Goal: Task Accomplishment & Management: Manage account settings

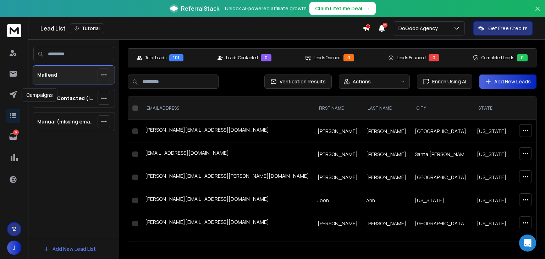
click at [9, 66] on div "9" at bounding box center [14, 117] width 16 height 143
click at [12, 71] on icon at bounding box center [13, 74] width 7 height 6
click at [15, 70] on icon at bounding box center [13, 74] width 9 height 9
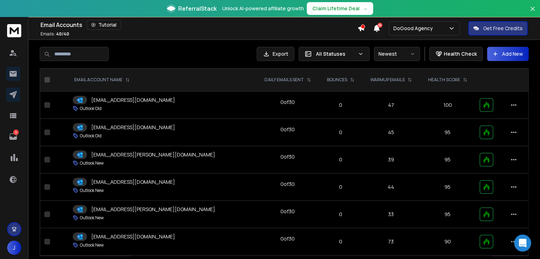
click at [9, 100] on link at bounding box center [13, 95] width 14 height 14
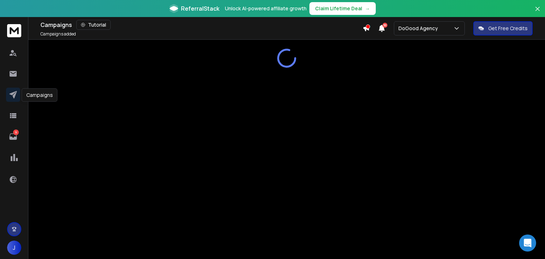
click at [13, 93] on icon at bounding box center [12, 94] width 7 height 7
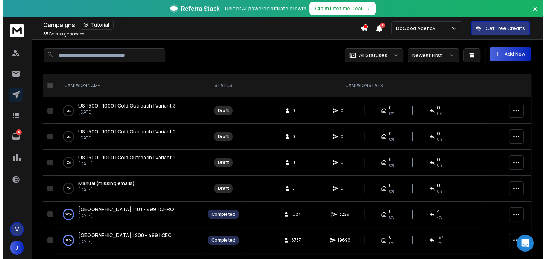
scroll to position [35, 0]
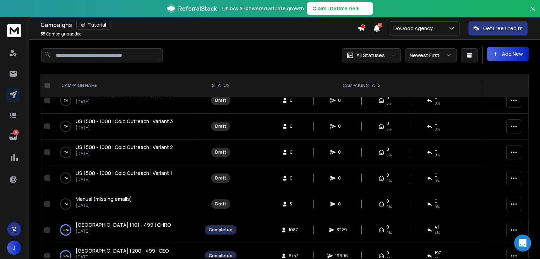
click at [159, 173] on span "US | 500 - 1000 | Cold Outreach | Variant 1" at bounding box center [124, 173] width 97 height 7
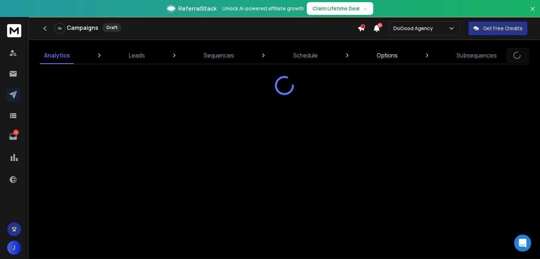
click at [386, 56] on p "Options" at bounding box center [386, 55] width 21 height 9
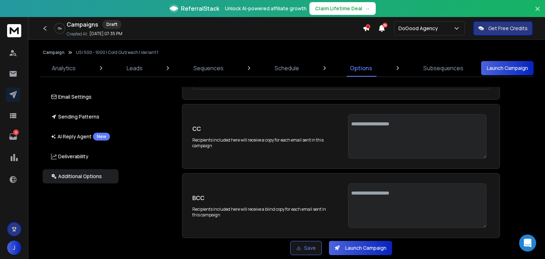
scroll to position [1424, 0]
click at [313, 252] on button "Save" at bounding box center [306, 248] width 32 height 14
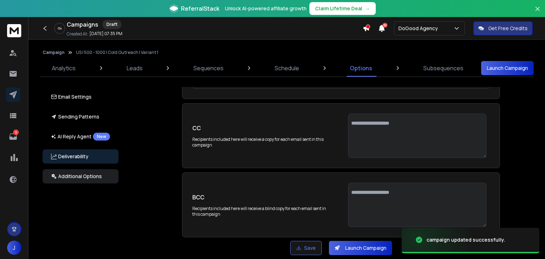
click at [73, 154] on p "Deliverability" at bounding box center [69, 156] width 37 height 7
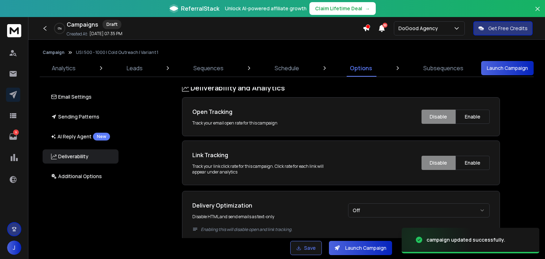
scroll to position [789, 0]
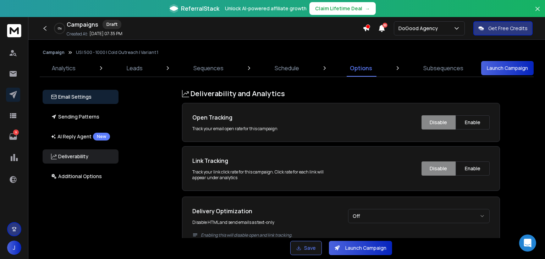
click at [68, 103] on button "Email Settings" at bounding box center [81, 97] width 76 height 14
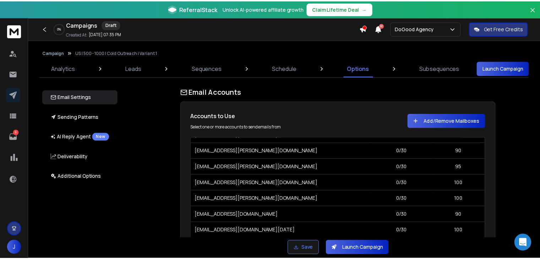
scroll to position [106, 0]
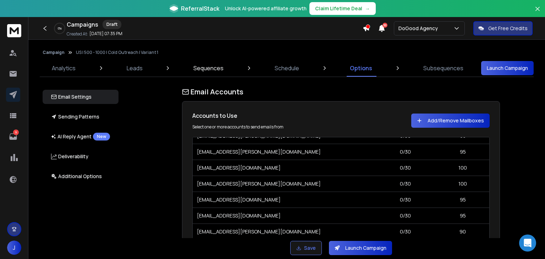
click at [219, 69] on p "Sequences" at bounding box center [208, 68] width 30 height 9
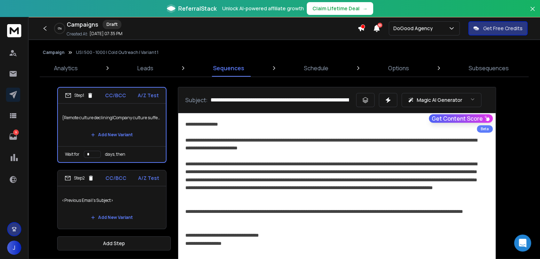
click at [293, 104] on input "**********" at bounding box center [279, 100] width 138 height 9
click at [296, 102] on input "**********" at bounding box center [279, 100] width 138 height 9
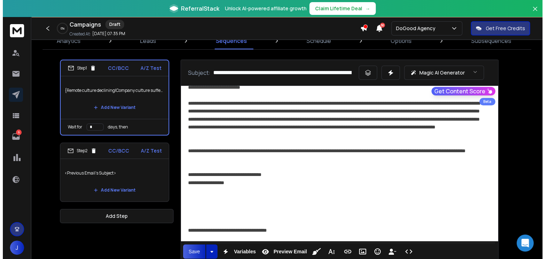
scroll to position [40, 0]
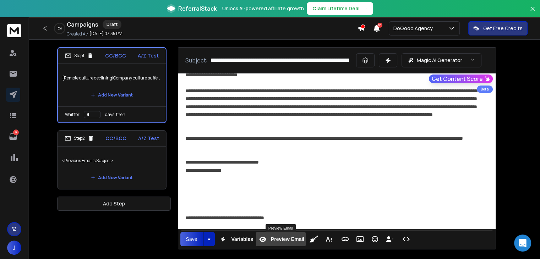
click at [303, 239] on span "Preview Email" at bounding box center [287, 239] width 36 height 6
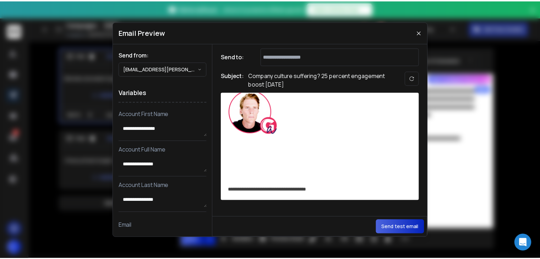
scroll to position [0, 0]
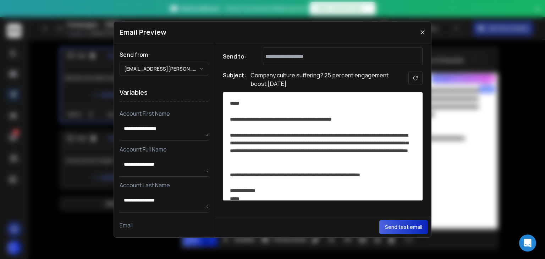
click at [423, 32] on icon at bounding box center [423, 32] width 6 height 6
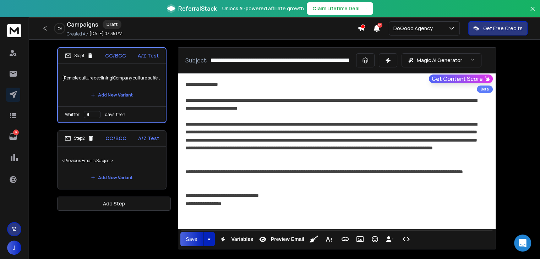
click at [127, 159] on p "<Previous Email's Subject>" at bounding box center [112, 161] width 100 height 20
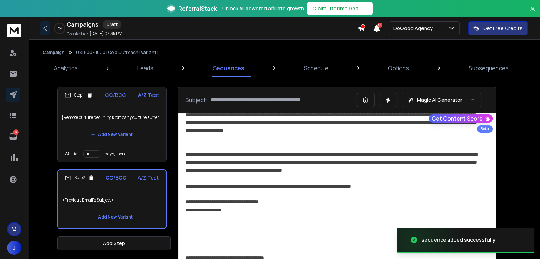
click at [43, 26] on icon at bounding box center [45, 28] width 6 height 6
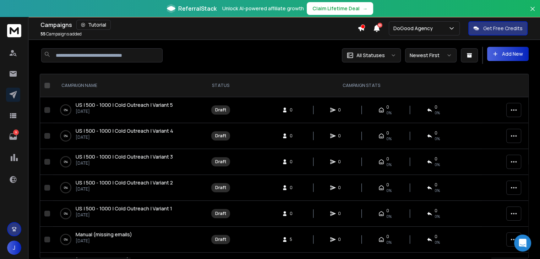
click at [153, 181] on span "US | 500 - 1000 | Cold Outreach | Variant 2" at bounding box center [124, 182] width 97 height 7
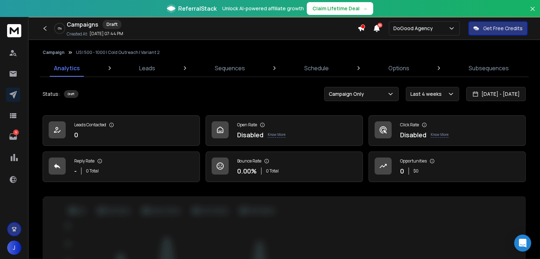
click at [159, 72] on div "Analytics Leads Sequences Schedule Options Subsequences" at bounding box center [281, 68] width 483 height 17
click at [154, 72] on p "Leads" at bounding box center [147, 68] width 16 height 9
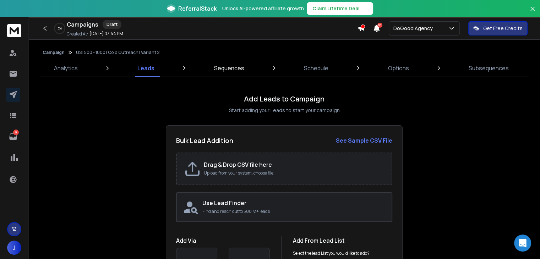
click at [217, 65] on p "Sequences" at bounding box center [229, 68] width 30 height 9
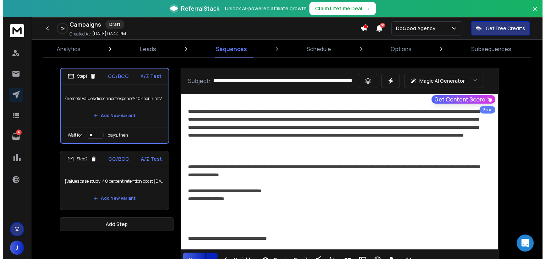
scroll to position [35, 0]
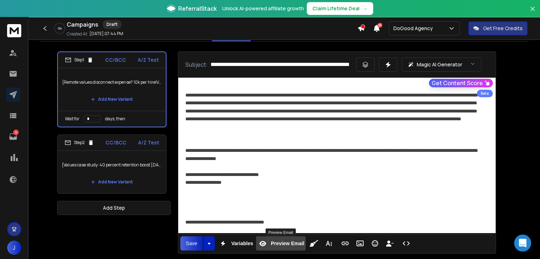
click at [279, 244] on span "Preview Email" at bounding box center [287, 244] width 36 height 6
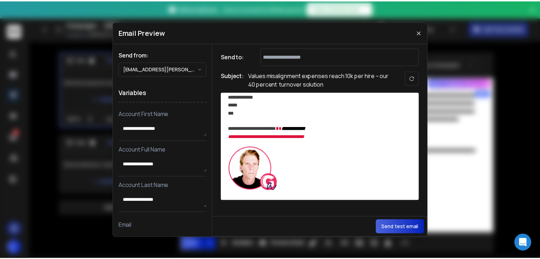
scroll to position [150, 0]
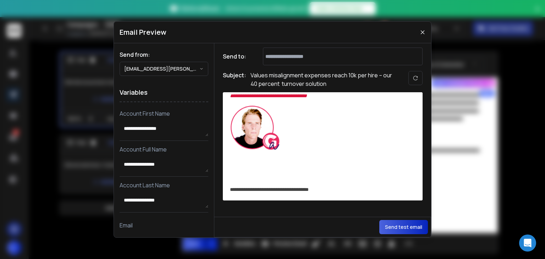
click at [430, 28] on div "Email Preview" at bounding box center [272, 32] width 317 height 21
click at [421, 34] on icon at bounding box center [423, 32] width 6 height 6
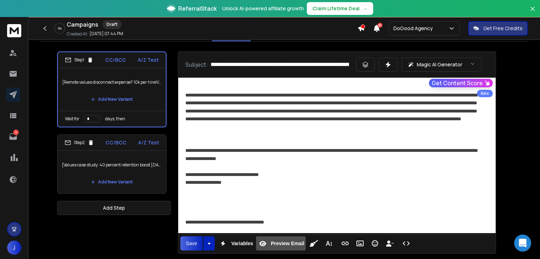
click at [282, 241] on span "Preview Email" at bounding box center [287, 244] width 36 height 6
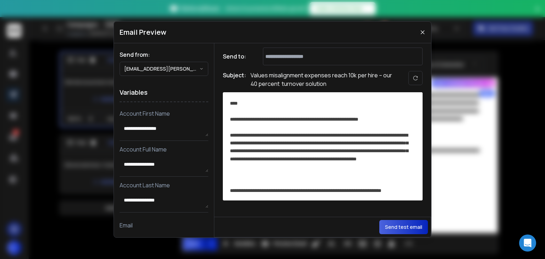
click at [422, 29] on div "Email Preview" at bounding box center [272, 32] width 317 height 21
click at [423, 32] on icon at bounding box center [423, 33] width 4 height 4
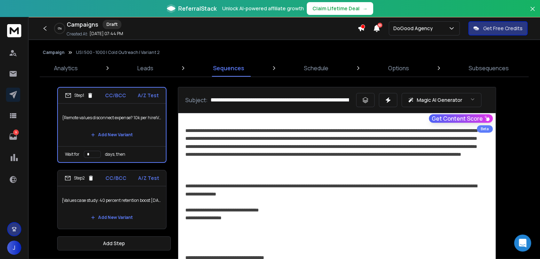
scroll to position [40, 0]
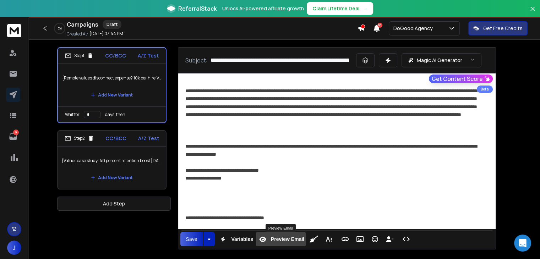
click at [286, 237] on span "Preview Email" at bounding box center [287, 239] width 36 height 6
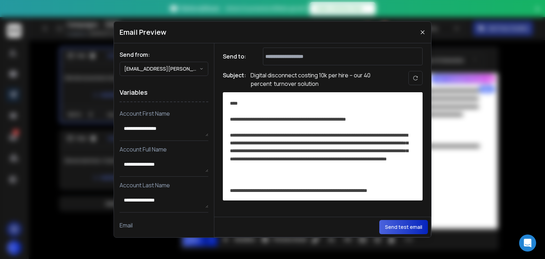
click at [425, 36] on div "Email Preview" at bounding box center [272, 32] width 317 height 21
click at [422, 32] on icon at bounding box center [423, 32] width 6 height 6
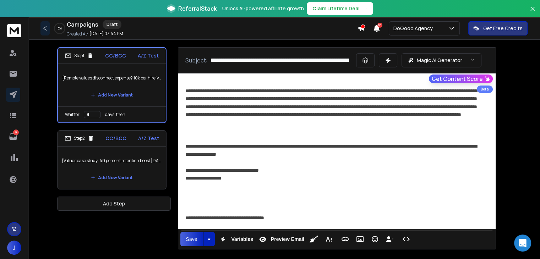
click at [42, 33] on button at bounding box center [44, 28] width 9 height 14
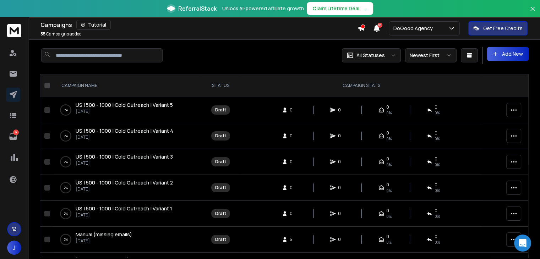
click at [141, 161] on p "[DATE]" at bounding box center [124, 163] width 97 height 6
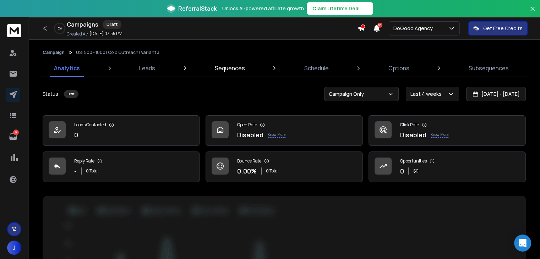
click at [228, 71] on link "Sequences" at bounding box center [229, 68] width 39 height 17
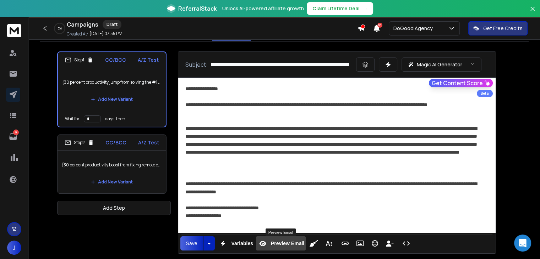
click at [275, 241] on span "Preview Email" at bounding box center [287, 244] width 36 height 6
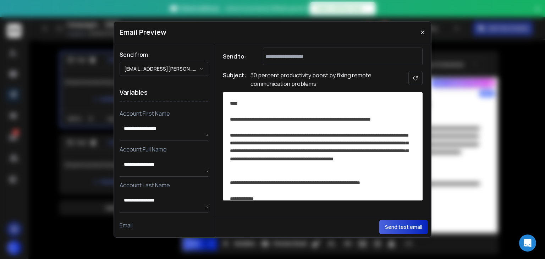
click at [422, 32] on icon at bounding box center [423, 32] width 6 height 6
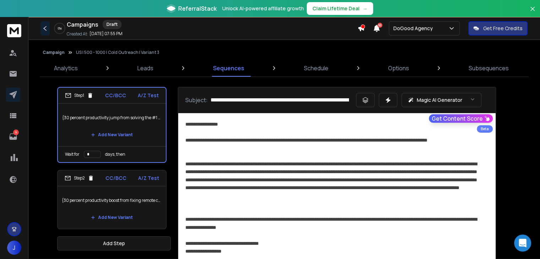
click at [49, 24] on button at bounding box center [44, 28] width 9 height 14
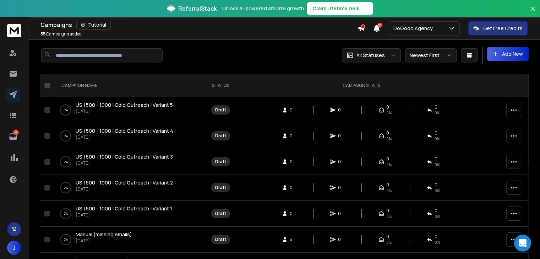
click at [135, 154] on span "US | 500 - 1000 | Cold Outreach | Variant 3" at bounding box center [124, 156] width 97 height 7
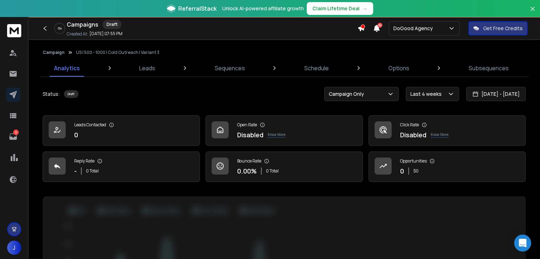
click at [228, 98] on div "Status: Draft Campaign Only Last 4 weeks 16 Sep 2025 - 14 Oct 2025" at bounding box center [284, 94] width 483 height 14
click at [234, 63] on link "Sequences" at bounding box center [229, 68] width 39 height 17
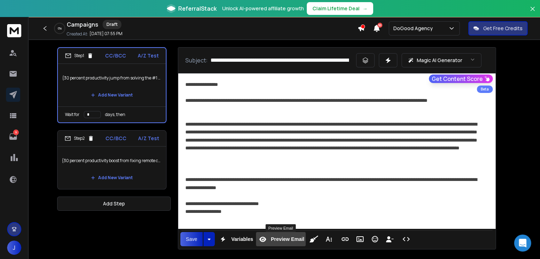
click at [292, 237] on span "Preview Email" at bounding box center [287, 239] width 36 height 6
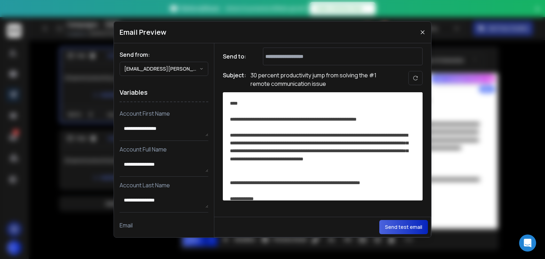
click at [419, 31] on div "Email Preview" at bounding box center [272, 32] width 317 height 21
click at [421, 32] on icon at bounding box center [423, 32] width 6 height 6
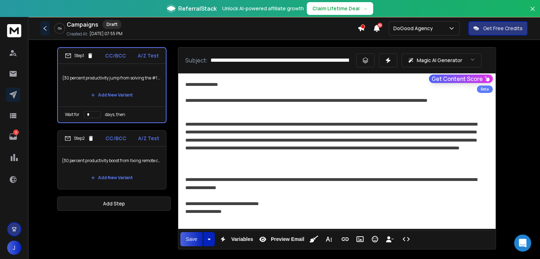
click at [48, 24] on button at bounding box center [44, 28] width 9 height 14
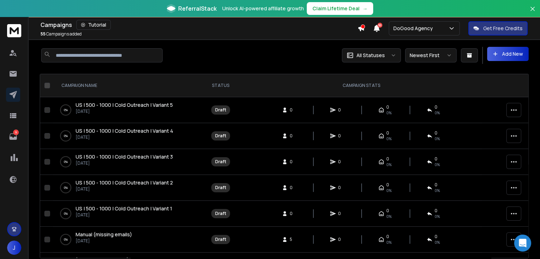
click at [165, 135] on p "[DATE]" at bounding box center [125, 137] width 98 height 6
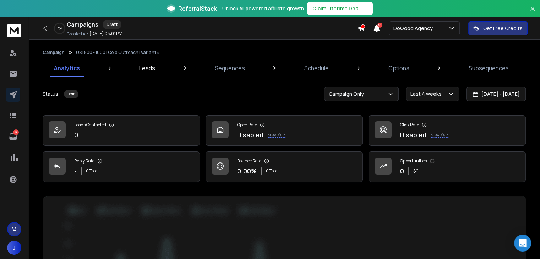
click at [142, 68] on p "Leads" at bounding box center [147, 68] width 16 height 9
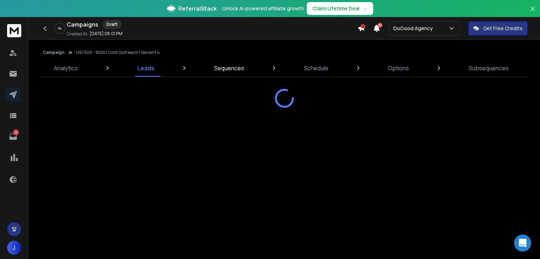
click at [218, 76] on link "Sequences" at bounding box center [229, 68] width 39 height 17
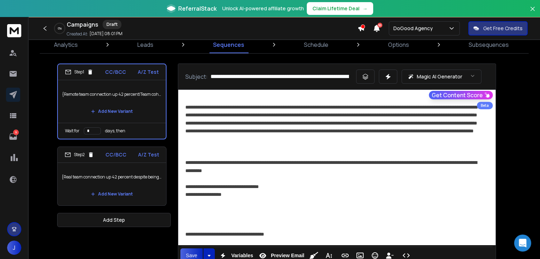
scroll to position [35, 0]
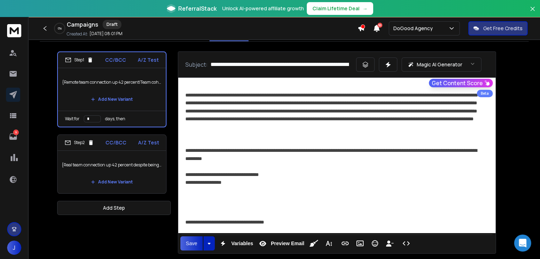
click at [127, 159] on p "{Real team connection up 42 percent despite being fully remote|42 percent impro…" at bounding box center [112, 165] width 100 height 20
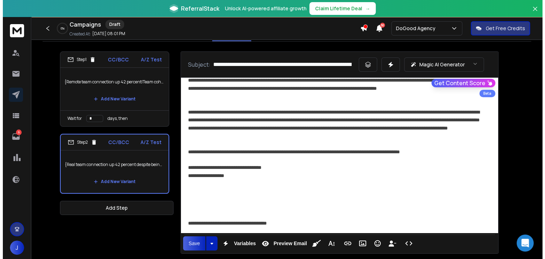
scroll to position [42, 0]
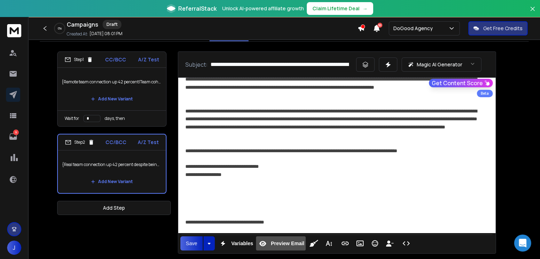
click at [282, 241] on span "Preview Email" at bounding box center [287, 244] width 36 height 6
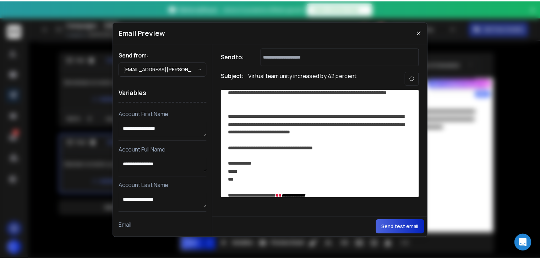
scroll to position [35, 0]
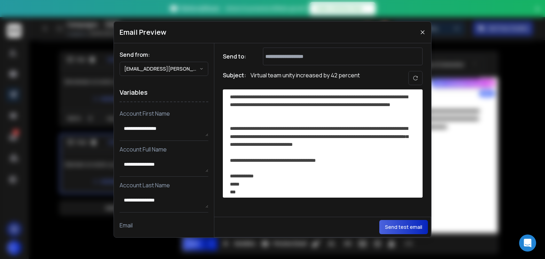
click at [421, 33] on icon at bounding box center [423, 32] width 6 height 6
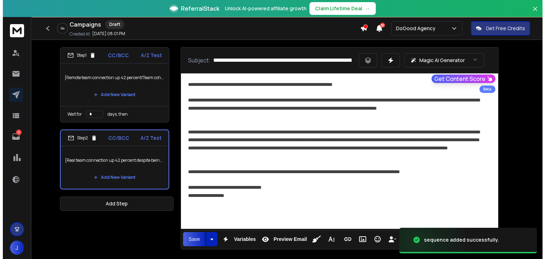
scroll to position [0, 0]
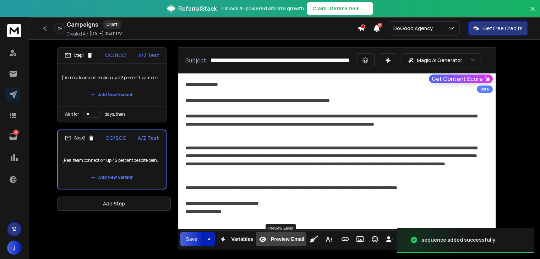
click at [274, 232] on button "Preview Email Preview Email" at bounding box center [281, 239] width 50 height 14
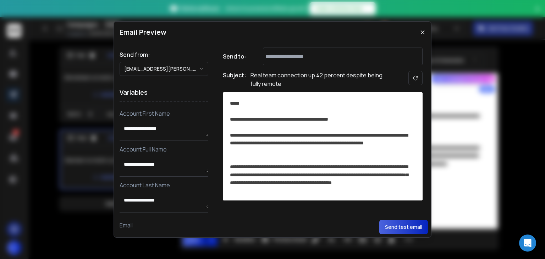
click at [424, 30] on icon at bounding box center [423, 32] width 6 height 6
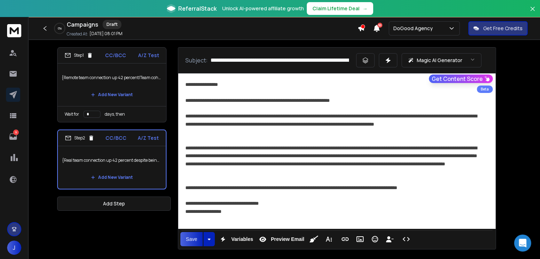
click at [140, 71] on p "{Remote team connection up 42 percent|Team cohesion increased by 42 percent|Vir…" at bounding box center [112, 78] width 100 height 20
type input "**********"
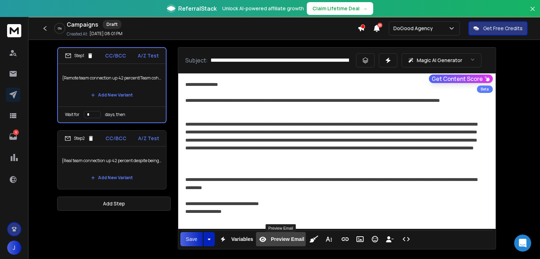
click at [277, 234] on div "Preview Email" at bounding box center [281, 239] width 50 height 12
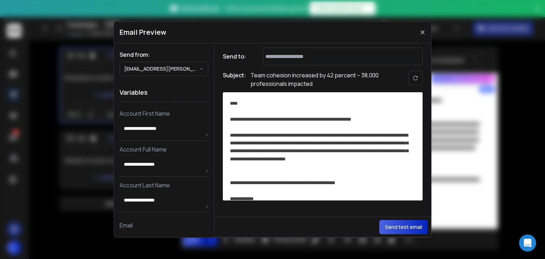
click at [428, 32] on div "Email Preview" at bounding box center [272, 32] width 317 height 21
click at [426, 32] on div "Email Preview" at bounding box center [272, 32] width 317 height 21
click at [423, 31] on icon at bounding box center [423, 32] width 6 height 6
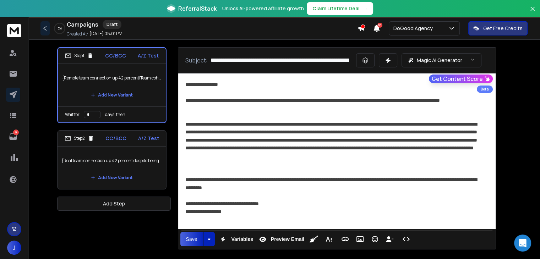
click at [44, 29] on icon at bounding box center [45, 28] width 6 height 6
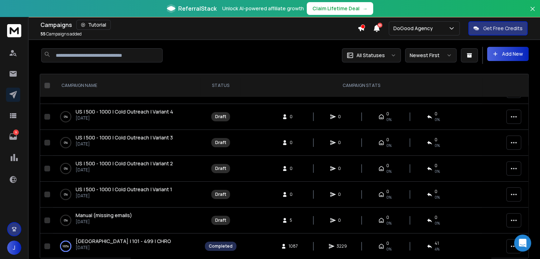
scroll to position [35, 0]
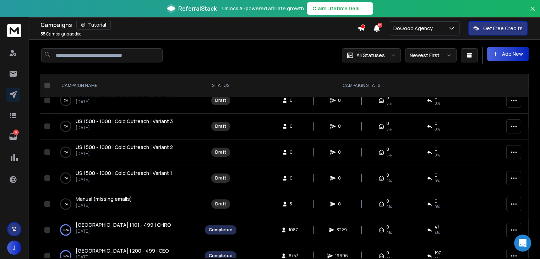
click at [154, 175] on span "US | 500 - 1000 | Cold Outreach | Variant 1" at bounding box center [124, 173] width 97 height 7
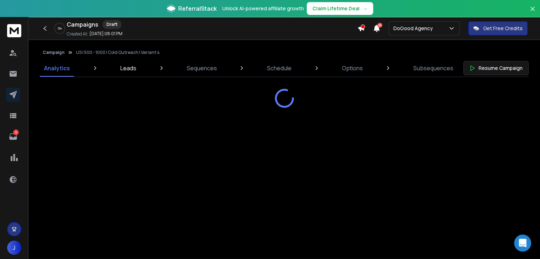
click at [121, 71] on p "Leads" at bounding box center [128, 68] width 16 height 9
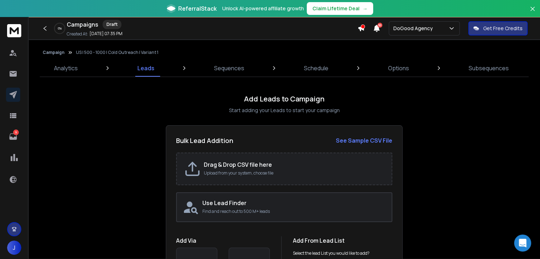
click at [251, 157] on div "Drag & Drop CSV file here Upload from your system, choose file" at bounding box center [284, 169] width 216 height 33
click at [248, 164] on h2 "Drag & Drop CSV file here" at bounding box center [294, 164] width 181 height 9
type input "**********"
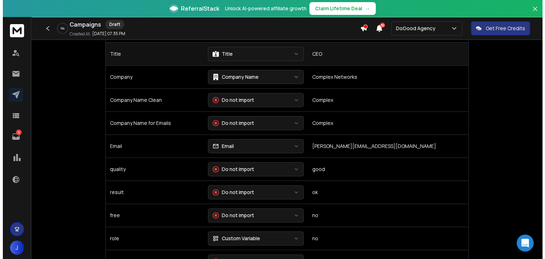
scroll to position [177, 0]
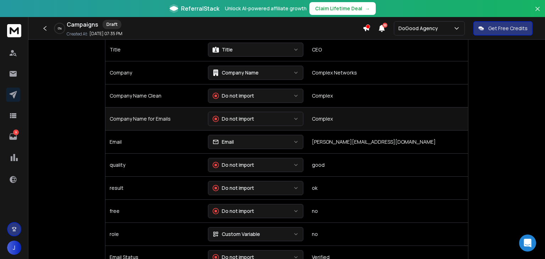
click at [236, 115] on div "Do not import" at bounding box center [234, 118] width 42 height 7
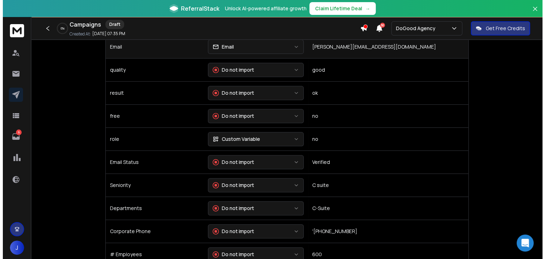
scroll to position [284, 0]
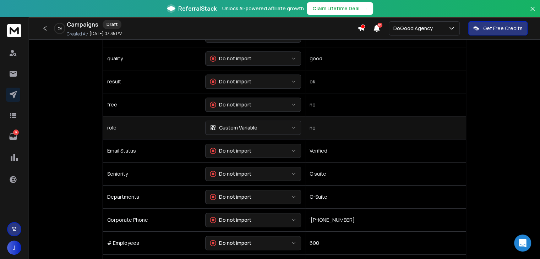
click at [252, 116] on td "Custom Variable" at bounding box center [253, 127] width 104 height 23
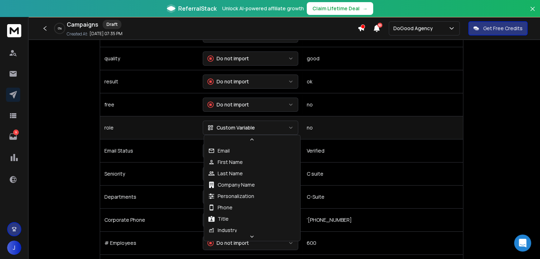
click at [257, 128] on button "Custom Variable" at bounding box center [251, 128] width 96 height 14
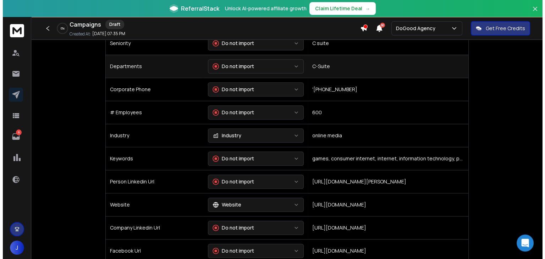
scroll to position [426, 0]
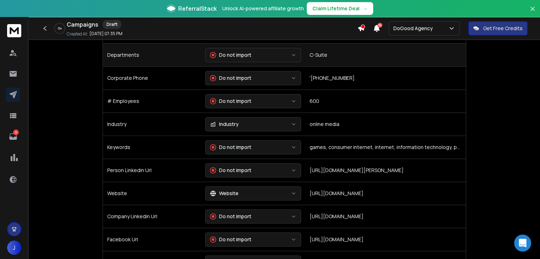
click at [231, 77] on div "Do not import" at bounding box center [231, 78] width 42 height 7
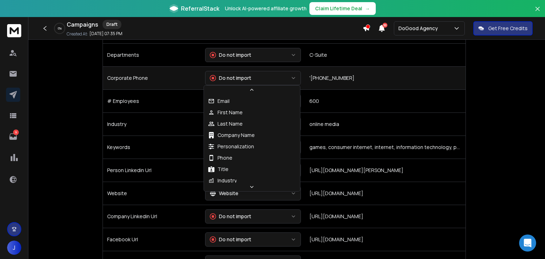
scroll to position [71, 0]
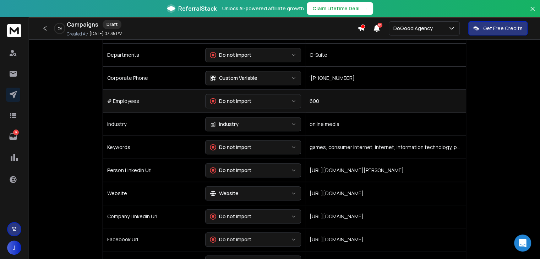
click at [232, 102] on div "Do not import" at bounding box center [231, 101] width 42 height 7
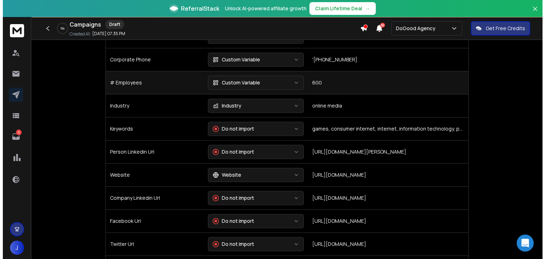
scroll to position [461, 0]
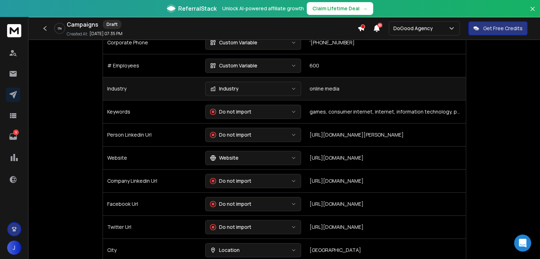
click at [235, 87] on div "Industry" at bounding box center [224, 88] width 29 height 7
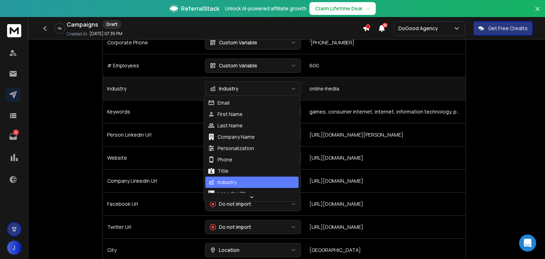
click at [231, 83] on button "Industry" at bounding box center [253, 89] width 96 height 14
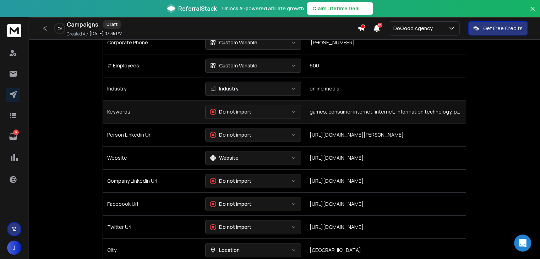
click at [238, 109] on div "Do not import" at bounding box center [231, 111] width 42 height 7
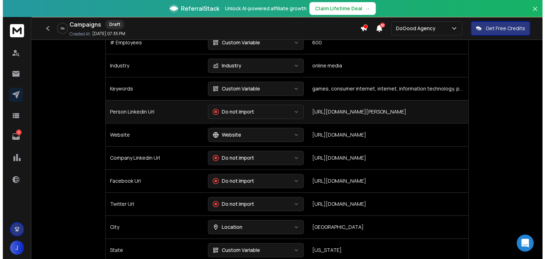
scroll to position [497, 0]
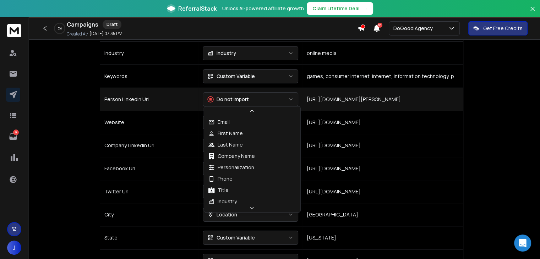
click at [245, 99] on div "Do not import" at bounding box center [228, 99] width 42 height 7
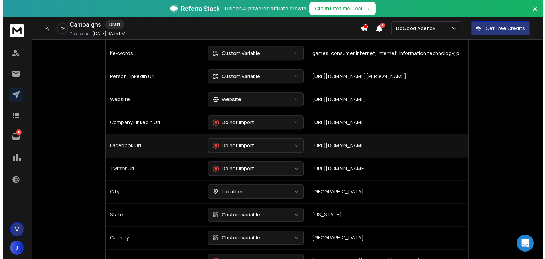
scroll to position [532, 0]
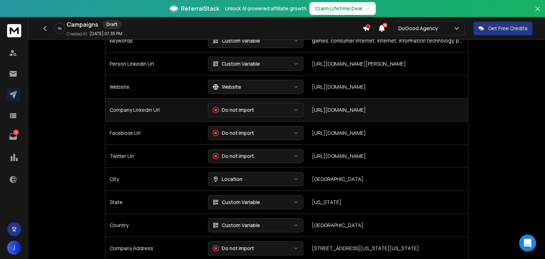
click at [258, 105] on button "Do not import" at bounding box center [256, 110] width 96 height 14
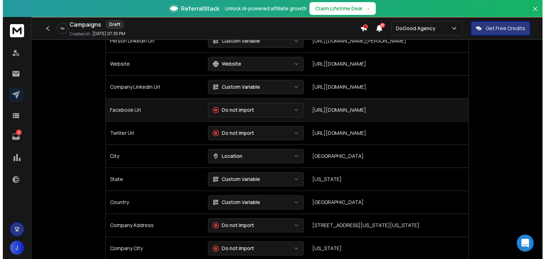
scroll to position [568, 0]
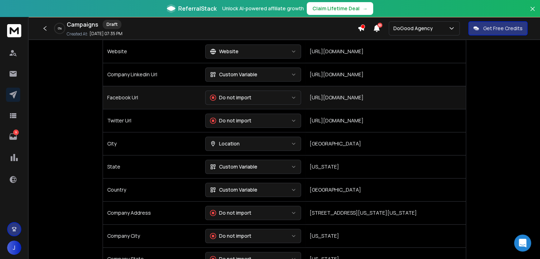
click at [254, 94] on button "Do not import" at bounding box center [253, 97] width 96 height 14
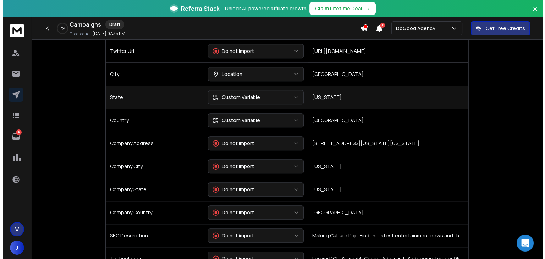
scroll to position [639, 0]
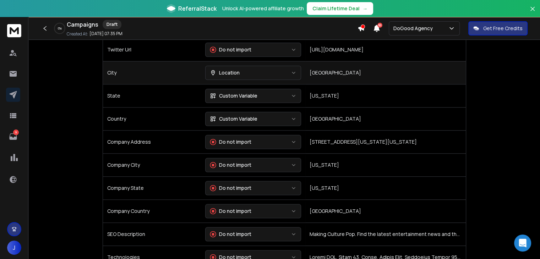
click at [246, 61] on td "Location" at bounding box center [253, 72] width 104 height 23
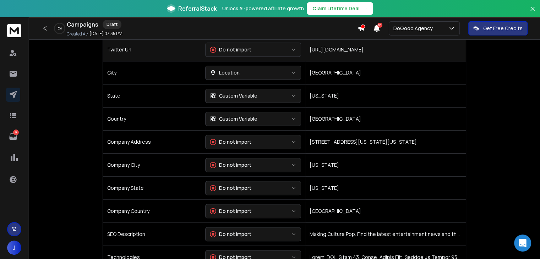
click at [244, 40] on td "Do not import" at bounding box center [253, 49] width 104 height 23
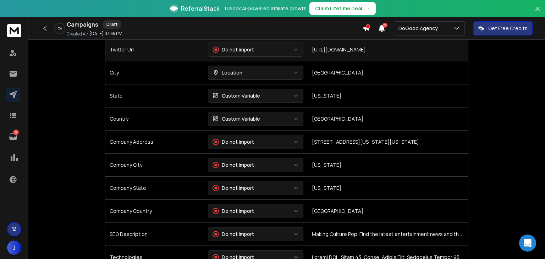
click at [247, 46] on div "Do not import" at bounding box center [234, 49] width 42 height 7
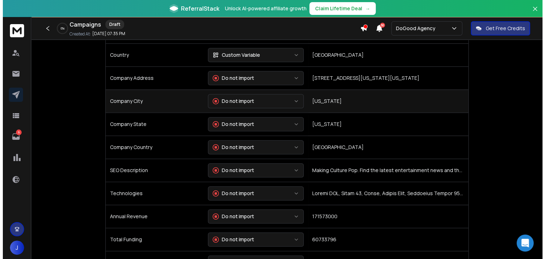
scroll to position [710, 0]
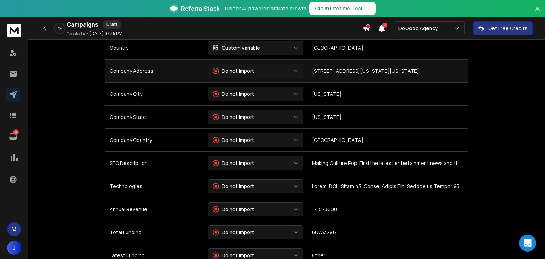
click at [246, 68] on div "Do not import" at bounding box center [234, 70] width 42 height 7
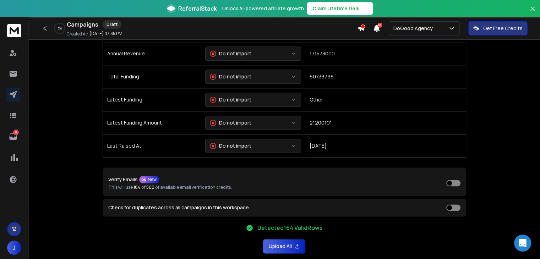
scroll to position [868, 0]
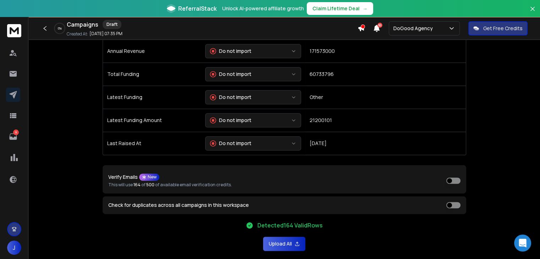
click at [282, 237] on button "Upload All" at bounding box center [284, 244] width 42 height 14
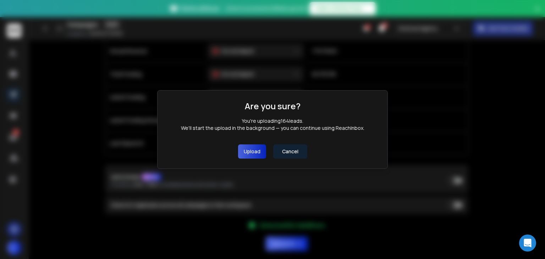
click at [250, 153] on button "Upload" at bounding box center [252, 151] width 28 height 14
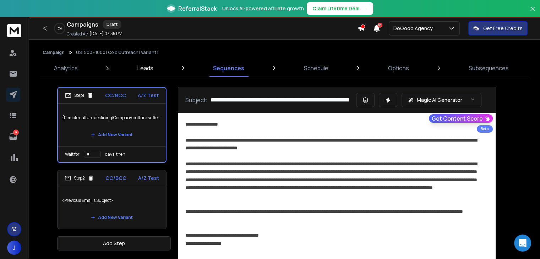
click at [155, 67] on link "Leads" at bounding box center [145, 68] width 24 height 17
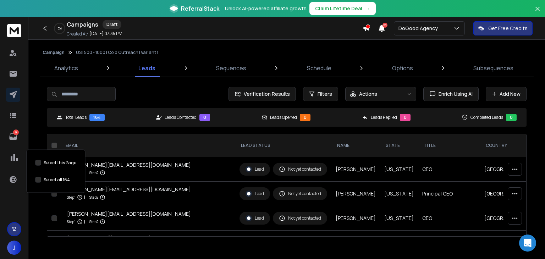
click at [54, 147] on button "Select this Page" at bounding box center [54, 146] width 6 height 6
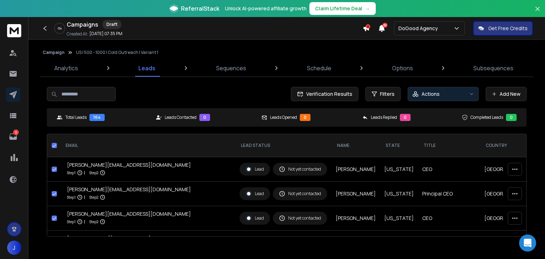
click at [438, 97] on p "Actions" at bounding box center [431, 93] width 18 height 7
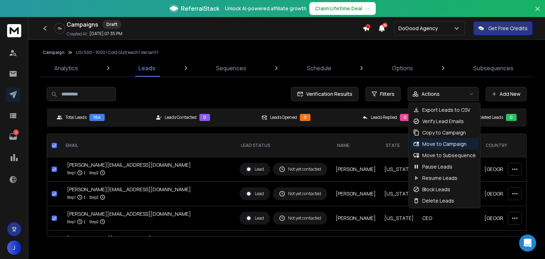
click at [446, 145] on p "Move to Campaign" at bounding box center [444, 144] width 44 height 7
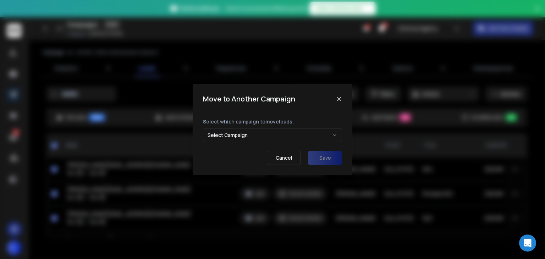
click at [254, 132] on button "Select Campaign" at bounding box center [272, 135] width 139 height 14
click at [330, 160] on button "Save" at bounding box center [325, 158] width 34 height 14
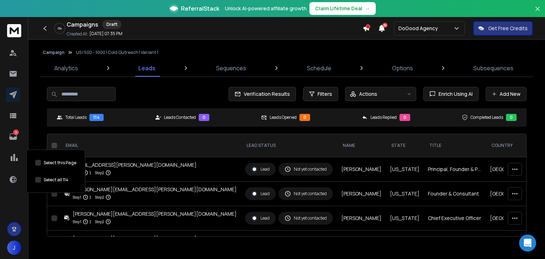
click at [53, 145] on button "Select this Page" at bounding box center [54, 146] width 6 height 6
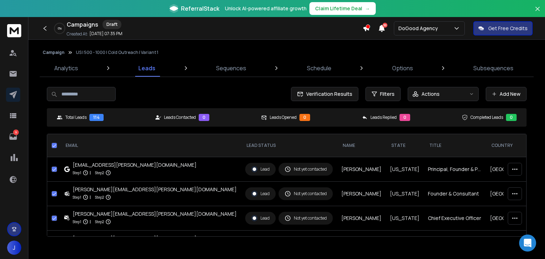
click at [426, 101] on div "Verification Results Filters Actions Add New Total Leads 114 Leads Contacted 0 …" at bounding box center [287, 158] width 480 height 143
click at [429, 97] on p "Actions" at bounding box center [431, 93] width 18 height 7
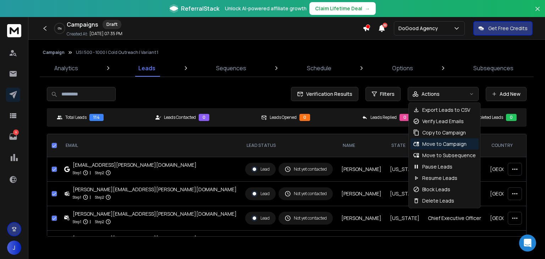
click at [450, 145] on p "Move to Campaign" at bounding box center [444, 144] width 44 height 7
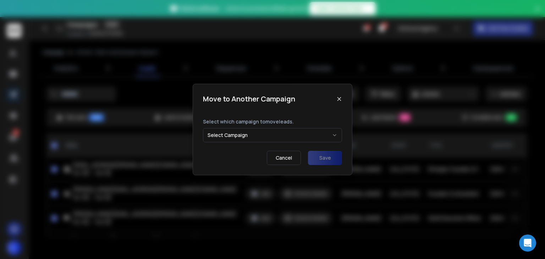
click at [305, 118] on p "Select which campaign to move leads." at bounding box center [272, 121] width 139 height 7
click at [305, 131] on button "Select Campaign" at bounding box center [272, 135] width 139 height 14
click at [325, 162] on button "Save" at bounding box center [325, 158] width 34 height 14
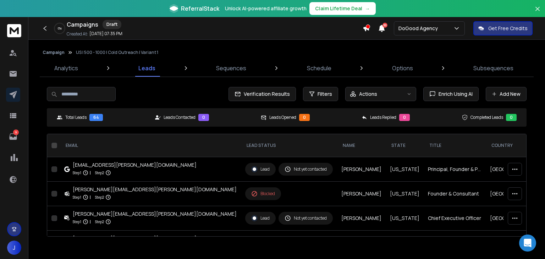
click at [241, 195] on td "Blocked" at bounding box center [289, 194] width 96 height 24
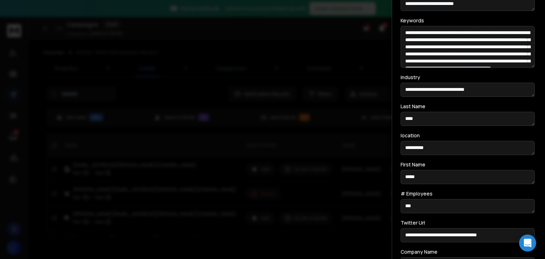
scroll to position [35, 0]
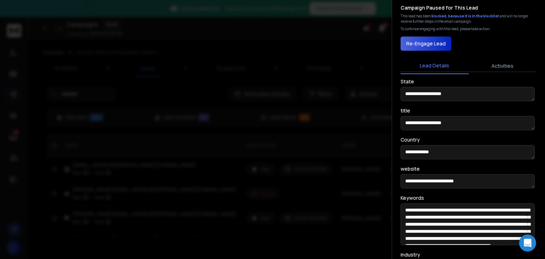
click at [296, 160] on div at bounding box center [272, 129] width 545 height 259
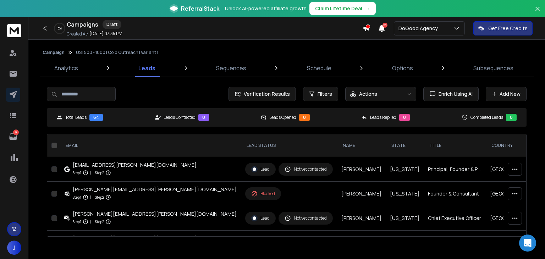
click at [53, 169] on button "button" at bounding box center [54, 169] width 6 height 6
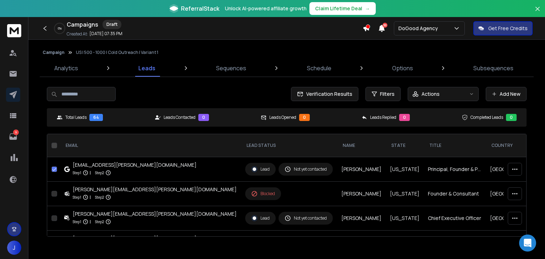
drag, startPoint x: 54, startPoint y: 195, endPoint x: 55, endPoint y: 199, distance: 4.4
click at [54, 195] on button "button" at bounding box center [54, 194] width 6 height 6
click at [54, 216] on button "button" at bounding box center [54, 218] width 6 height 6
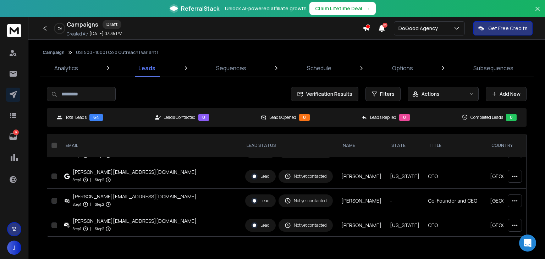
scroll to position [71, 0]
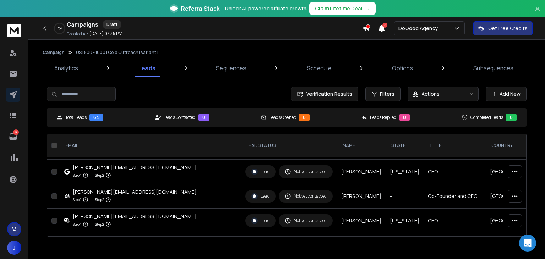
click at [53, 170] on button "button" at bounding box center [54, 172] width 6 height 6
click at [53, 195] on button "button" at bounding box center [54, 196] width 6 height 6
click at [55, 221] on button "button" at bounding box center [54, 221] width 6 height 6
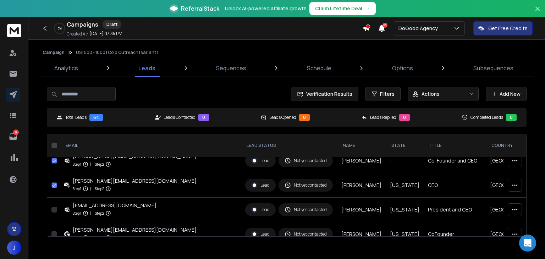
click at [54, 209] on button "button" at bounding box center [54, 210] width 6 height 6
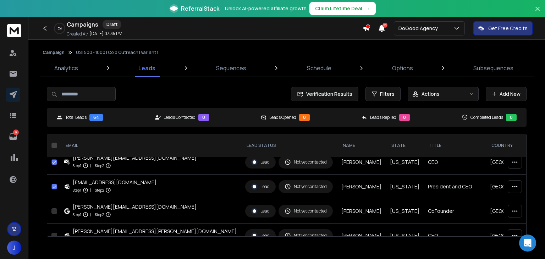
scroll to position [142, 0]
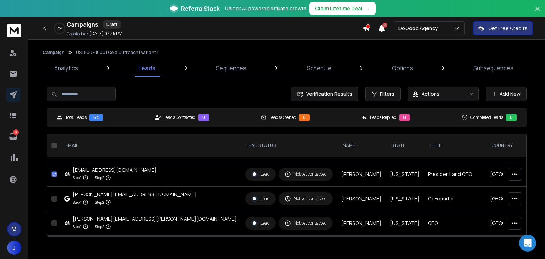
click at [55, 198] on button "button" at bounding box center [54, 199] width 6 height 6
click at [58, 219] on td at bounding box center [53, 223] width 13 height 24
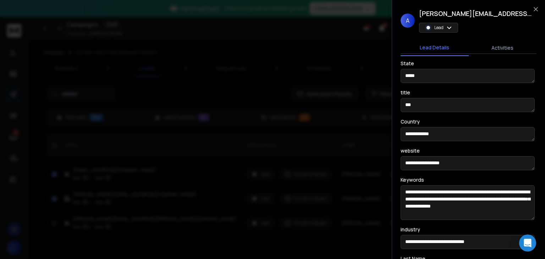
click at [55, 218] on div at bounding box center [272, 129] width 545 height 259
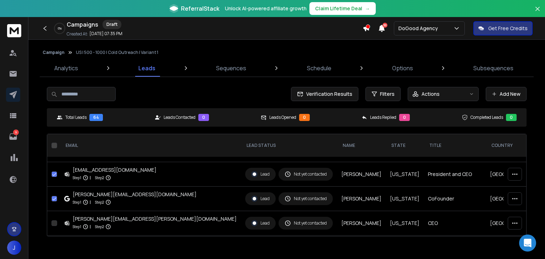
click at [54, 222] on button "button" at bounding box center [54, 223] width 6 height 6
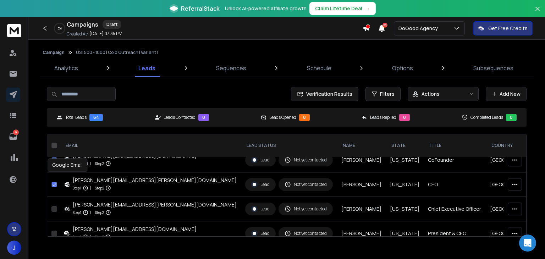
scroll to position [213, 0]
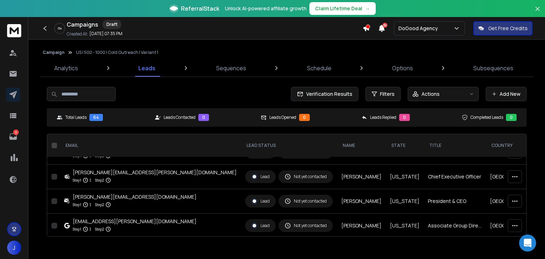
click at [52, 175] on button "button" at bounding box center [54, 177] width 6 height 6
click at [54, 199] on button "button" at bounding box center [54, 201] width 6 height 6
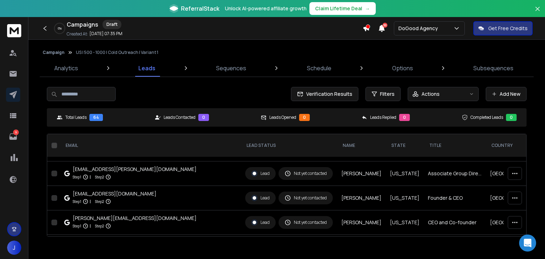
scroll to position [248, 0]
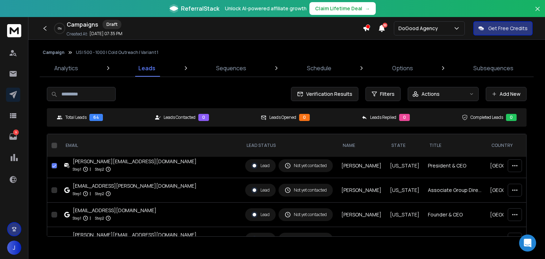
click at [53, 191] on button "button" at bounding box center [54, 190] width 6 height 6
click at [55, 214] on button "button" at bounding box center [54, 215] width 6 height 6
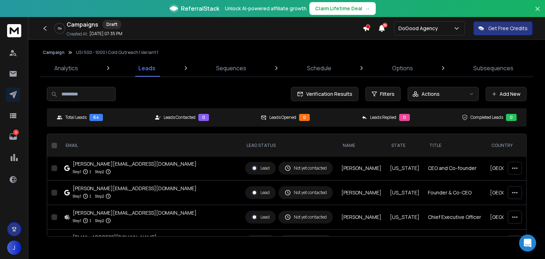
click at [55, 167] on button "button" at bounding box center [54, 168] width 6 height 6
click at [437, 94] on p "Actions" at bounding box center [431, 93] width 18 height 7
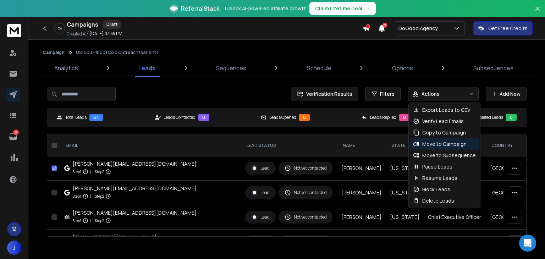
click at [444, 144] on p "Move to Campaign" at bounding box center [444, 144] width 44 height 7
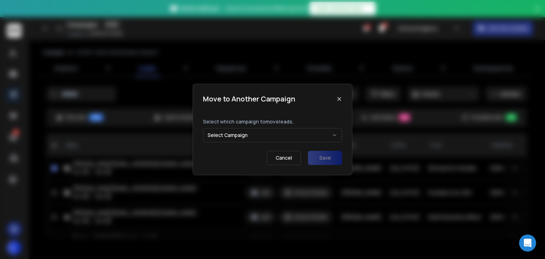
click at [231, 135] on button "Select Campaign" at bounding box center [272, 135] width 139 height 14
click at [336, 154] on button "Save" at bounding box center [325, 158] width 34 height 14
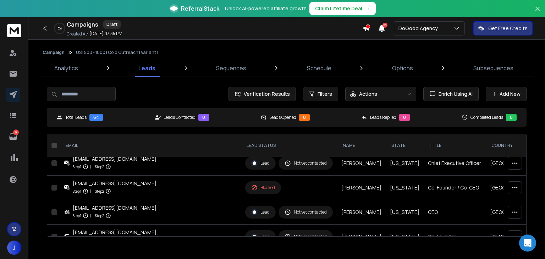
scroll to position [390, 0]
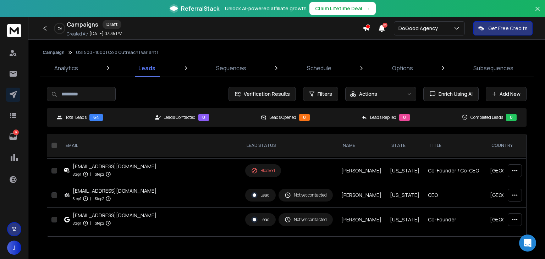
click at [138, 171] on div "Step 1 | Step 2" at bounding box center [115, 174] width 84 height 7
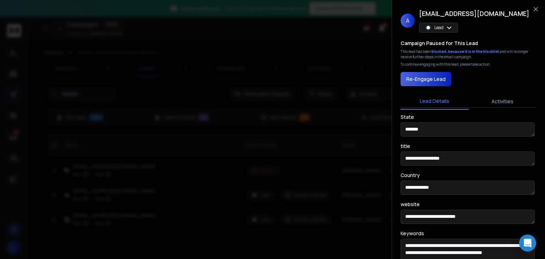
click at [423, 81] on button "Re-Engage Lead" at bounding box center [426, 79] width 51 height 14
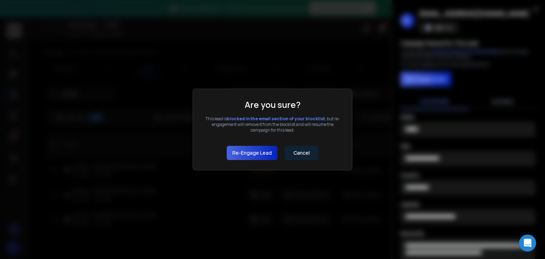
click at [309, 158] on button "Cancel" at bounding box center [302, 153] width 34 height 14
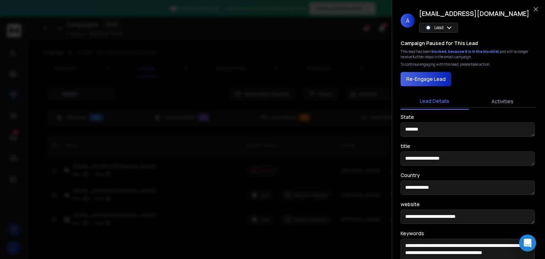
click at [308, 158] on div at bounding box center [272, 129] width 545 height 259
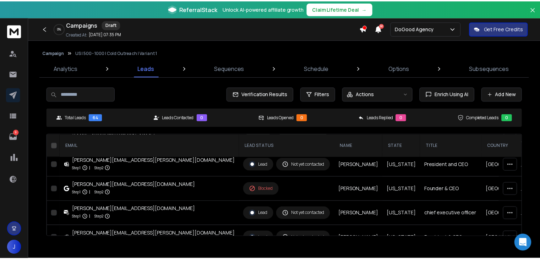
scroll to position [1100, 0]
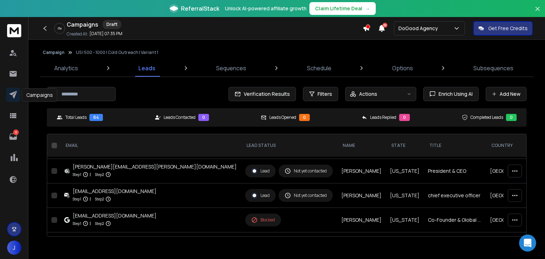
click at [13, 97] on icon at bounding box center [12, 94] width 7 height 7
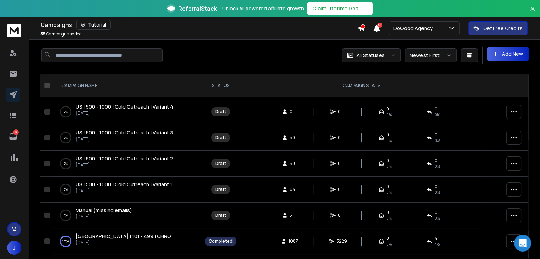
scroll to position [71, 0]
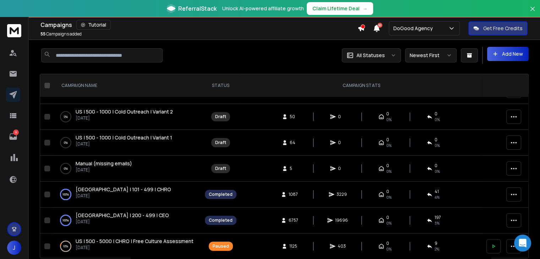
click at [127, 144] on p "[DATE]" at bounding box center [124, 144] width 97 height 6
click at [128, 141] on div "US | 500 - 1000 | Cold Outreach | Variant 1 [DATE]" at bounding box center [124, 142] width 97 height 17
click at [117, 138] on span "US | 500 - 1000 | Cold Outreach | Variant 1" at bounding box center [124, 137] width 97 height 7
click at [109, 134] on td "0 % US | 500 - 1000 | Cold Outreach | Variant 1 [DATE]" at bounding box center [127, 143] width 148 height 26
click at [126, 143] on p "[DATE]" at bounding box center [124, 144] width 97 height 6
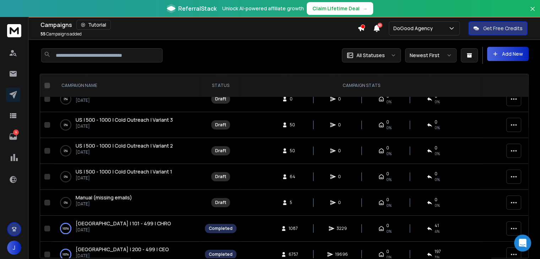
scroll to position [0, 0]
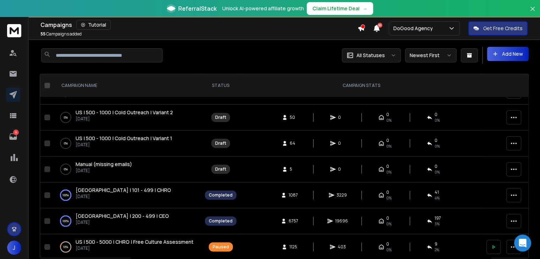
scroll to position [71, 0]
click at [136, 137] on span "US | 500 - 1000 | Cold Outreach | Variant 1" at bounding box center [124, 137] width 97 height 7
click at [159, 136] on span "US | 500 - 1000 | Cold Outreach | Variant 1" at bounding box center [124, 137] width 97 height 7
click at [159, 133] on td "0 % US | 500 - 1000 | Cold Outreach | Variant 1 [DATE]" at bounding box center [127, 143] width 148 height 26
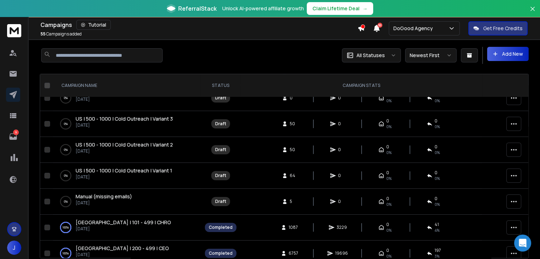
scroll to position [35, 0]
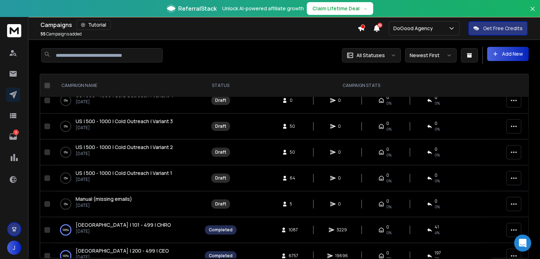
click at [154, 169] on td "0 % US | 500 - 1000 | Cold Outreach | Variant 1 4 days ago" at bounding box center [127, 178] width 148 height 26
click at [154, 167] on td "0 % US | 500 - 1000 | Cold Outreach | Variant 1 4 days ago" at bounding box center [127, 178] width 148 height 26
click at [114, 168] on td "0 % US | 500 - 1000 | Cold Outreach | Variant 1 4 days ago" at bounding box center [127, 178] width 148 height 26
click at [118, 170] on span "US | 500 - 1000 | Cold Outreach | Variant 1" at bounding box center [124, 173] width 97 height 7
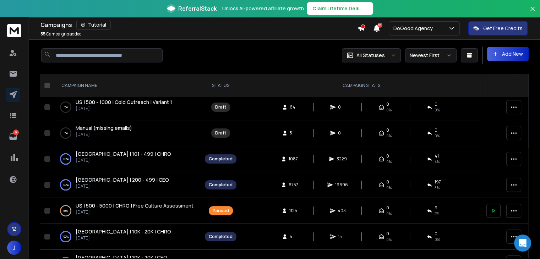
scroll to position [0, 0]
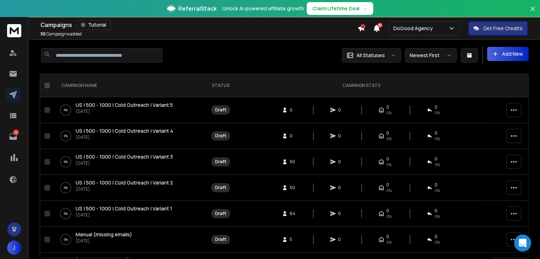
click at [128, 211] on div "US | 500 - 1000 | Cold Outreach | Variant 1 4 days ago" at bounding box center [124, 213] width 97 height 17
click at [126, 212] on p "[DATE]" at bounding box center [124, 215] width 97 height 6
click at [125, 210] on span "US | 500 - 1000 | Cold Outreach | Variant 1" at bounding box center [124, 208] width 97 height 7
drag, startPoint x: 125, startPoint y: 210, endPoint x: 93, endPoint y: 213, distance: 31.7
click at [123, 210] on span "US | 500 - 1000 | Cold Outreach | Variant 1" at bounding box center [124, 208] width 97 height 7
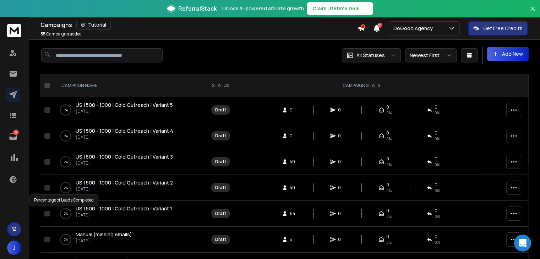
click at [64, 215] on p "0 %" at bounding box center [66, 213] width 4 height 7
click at [529, 11] on icon "Close banner" at bounding box center [532, 9] width 6 height 6
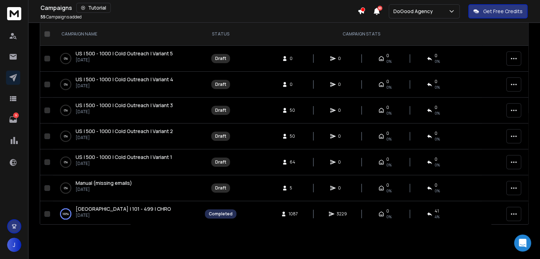
scroll to position [37, 0]
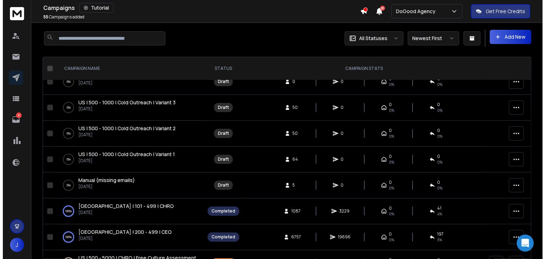
scroll to position [71, 0]
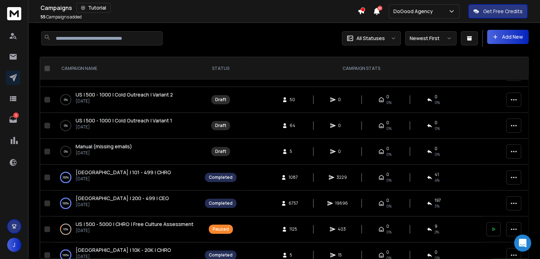
click at [122, 119] on span "US | 500 - 1000 | Cold Outreach | Variant 1" at bounding box center [124, 120] width 97 height 7
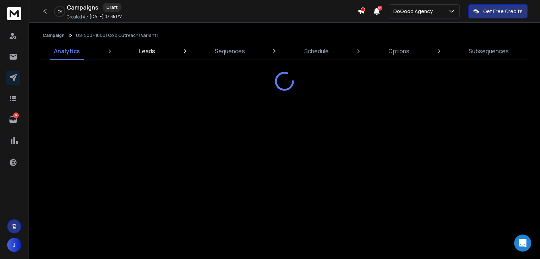
click at [142, 48] on p "Leads" at bounding box center [147, 51] width 16 height 9
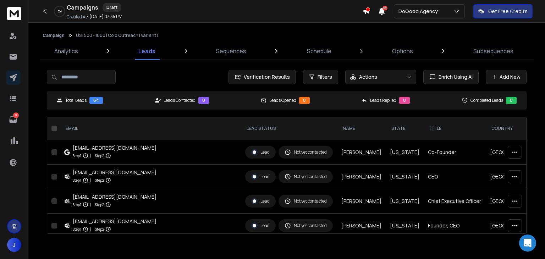
click at [56, 152] on button "button" at bounding box center [54, 152] width 6 height 6
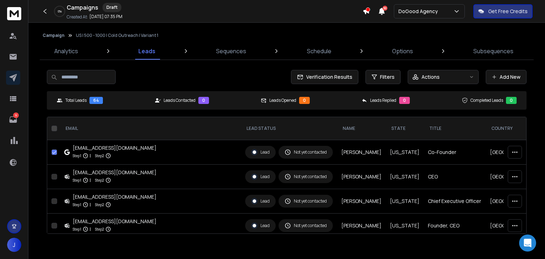
click at [53, 175] on button "button" at bounding box center [54, 177] width 6 height 6
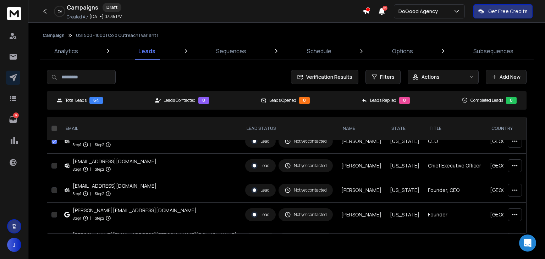
click at [55, 167] on button "button" at bounding box center [54, 166] width 6 height 6
click at [56, 191] on button "button" at bounding box center [54, 190] width 6 height 6
click at [56, 215] on button "button" at bounding box center [54, 215] width 6 height 6
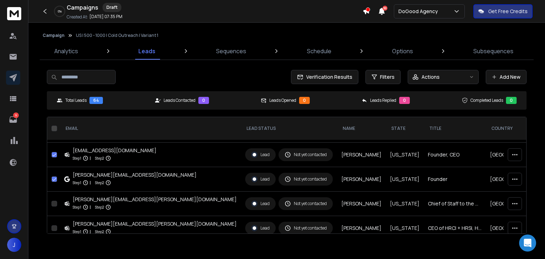
click at [52, 205] on button "button" at bounding box center [54, 204] width 6 height 6
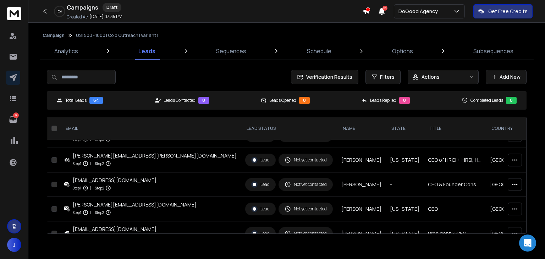
scroll to position [142, 0]
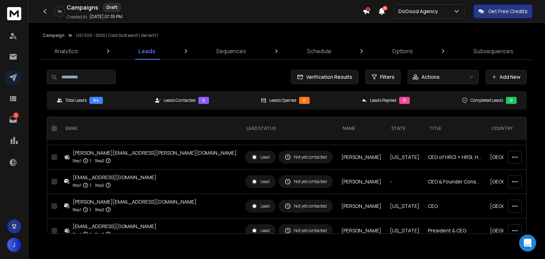
click at [54, 158] on button "button" at bounding box center [54, 157] width 6 height 6
drag, startPoint x: 55, startPoint y: 181, endPoint x: 56, endPoint y: 192, distance: 10.7
click at [55, 182] on button "button" at bounding box center [54, 182] width 6 height 6
click at [53, 206] on button "button" at bounding box center [54, 206] width 6 height 6
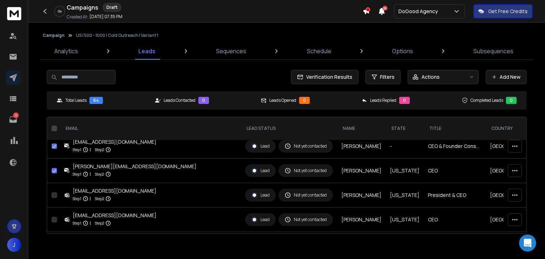
click at [55, 195] on button "button" at bounding box center [54, 195] width 6 height 6
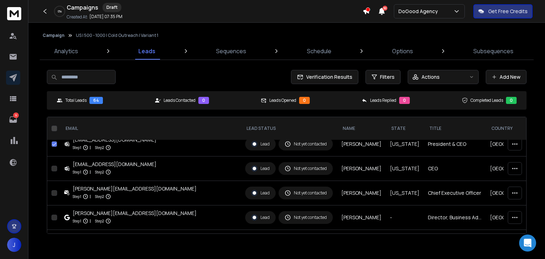
scroll to position [248, 0]
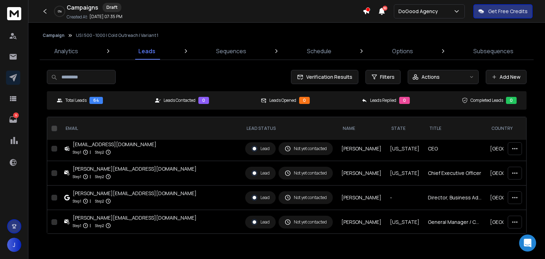
click at [53, 146] on button "button" at bounding box center [54, 149] width 6 height 6
click at [54, 175] on button "button" at bounding box center [54, 173] width 6 height 6
click at [53, 196] on button "button" at bounding box center [54, 198] width 6 height 6
click at [54, 222] on button "button" at bounding box center [54, 222] width 6 height 6
click at [423, 81] on button "Actions" at bounding box center [443, 77] width 71 height 14
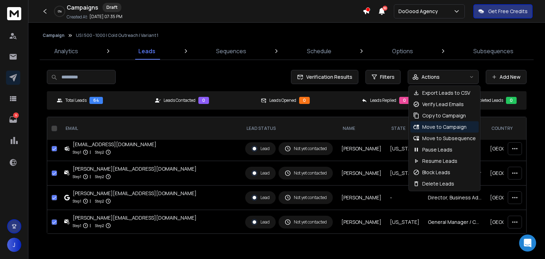
click at [434, 126] on p "Move to Campaign" at bounding box center [444, 126] width 44 height 7
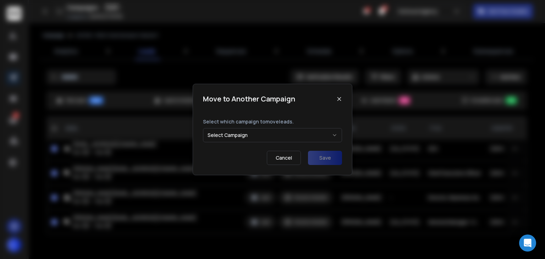
click at [295, 136] on button "Select Campaign" at bounding box center [272, 135] width 139 height 14
click at [333, 158] on button "Save" at bounding box center [325, 158] width 34 height 14
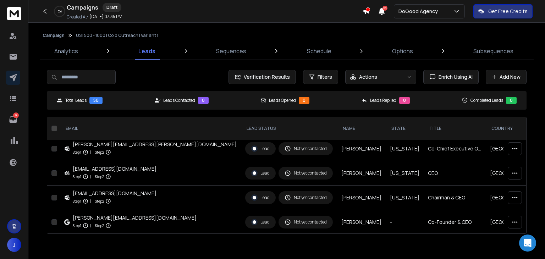
click at [185, 91] on div "Verification Results Filters Actions Enrich Using AI Add New Total Leads 50 Lea…" at bounding box center [287, 148] width 480 height 157
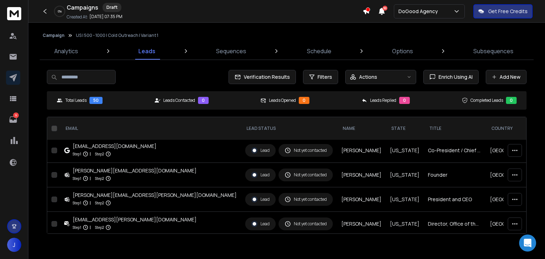
scroll to position [781, 0]
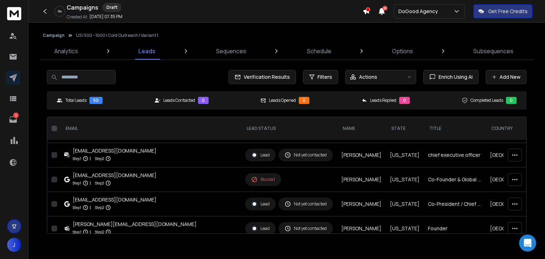
click at [55, 178] on button "button" at bounding box center [54, 180] width 6 height 6
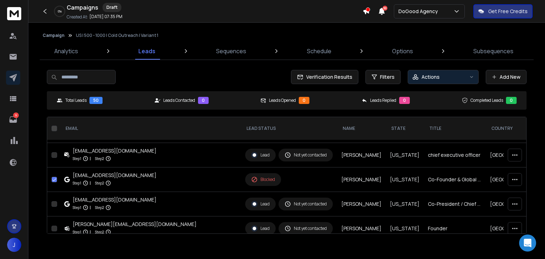
click at [431, 81] on button "Actions" at bounding box center [443, 77] width 71 height 14
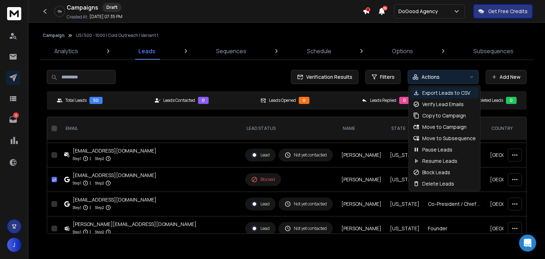
click at [431, 80] on p "Actions" at bounding box center [431, 76] width 18 height 7
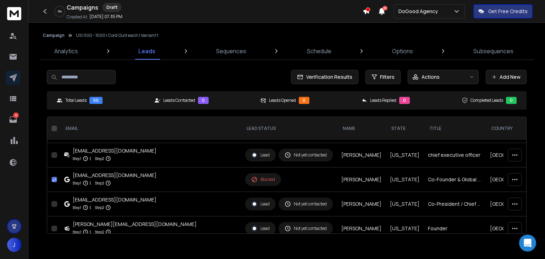
click at [55, 177] on button "button" at bounding box center [54, 180] width 6 height 6
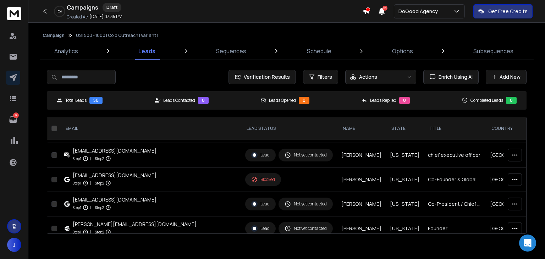
click at [138, 180] on div "Step 1 | Step 2" at bounding box center [115, 183] width 84 height 7
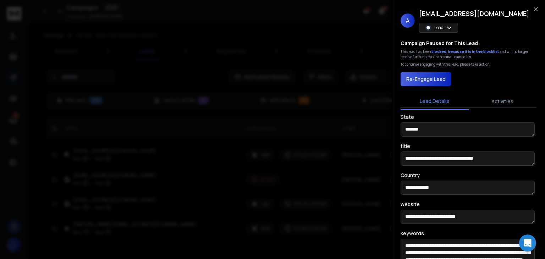
click at [421, 78] on button "Re-Engage Lead" at bounding box center [426, 79] width 51 height 14
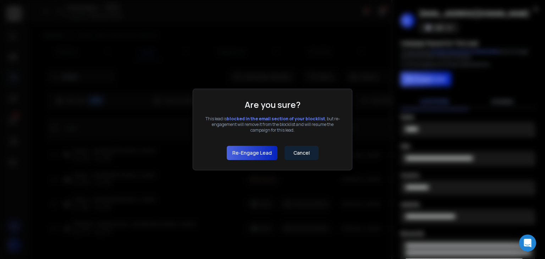
click at [249, 149] on button "Re-Engage Lead" at bounding box center [252, 153] width 51 height 14
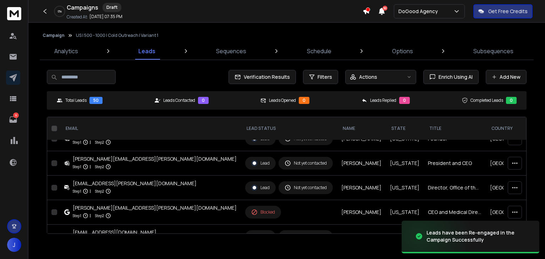
scroll to position [887, 0]
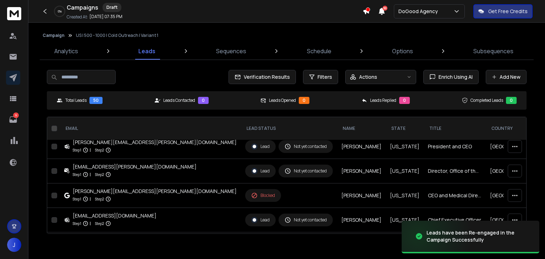
click at [143, 189] on div "angie.beltsos@kindbody.com Step 1 | Step 2" at bounding box center [150, 196] width 172 height 16
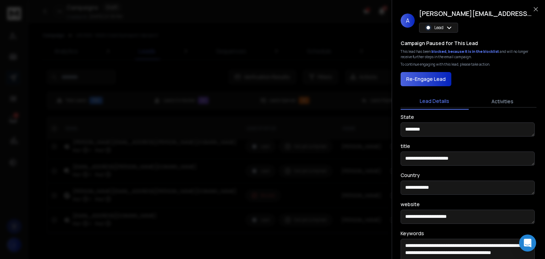
click at [420, 84] on button "Re-Engage Lead" at bounding box center [426, 79] width 51 height 14
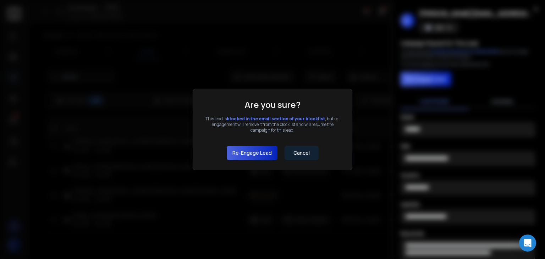
click at [242, 150] on button "Re-Engage Lead" at bounding box center [252, 153] width 51 height 14
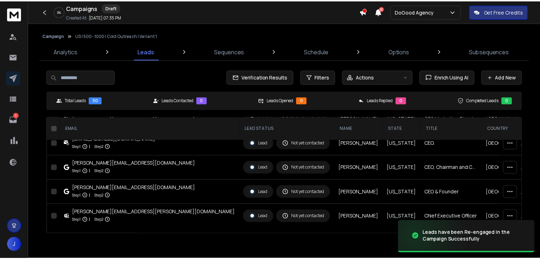
scroll to position [1138, 0]
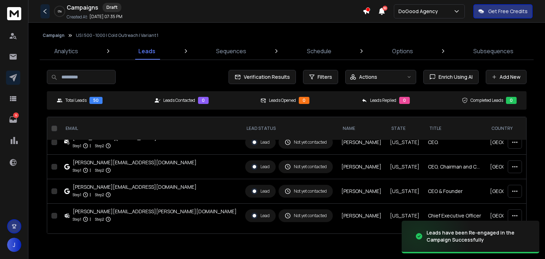
click at [43, 14] on icon at bounding box center [45, 11] width 6 height 6
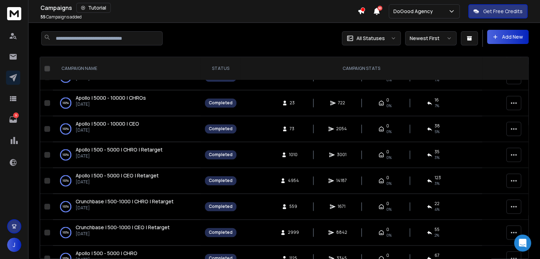
scroll to position [1130, 0]
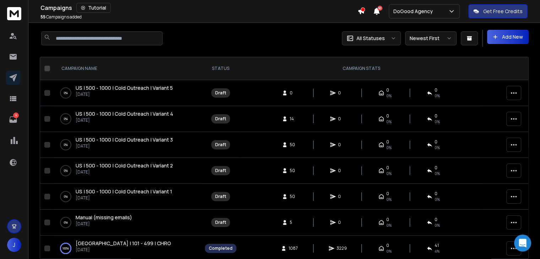
click at [200, 196] on td "0 % US | 500 - 1000 | Cold Outreach | Variant 1 [DATE]" at bounding box center [127, 197] width 148 height 26
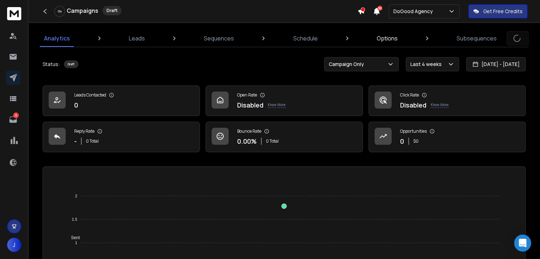
click at [385, 40] on div "Analytics Leads Sequences Schedule Options Subsequences" at bounding box center [284, 38] width 489 height 17
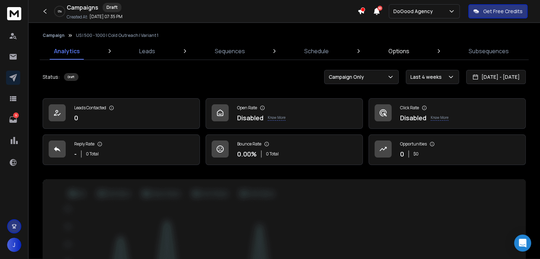
click at [393, 54] on p "Options" at bounding box center [398, 51] width 21 height 9
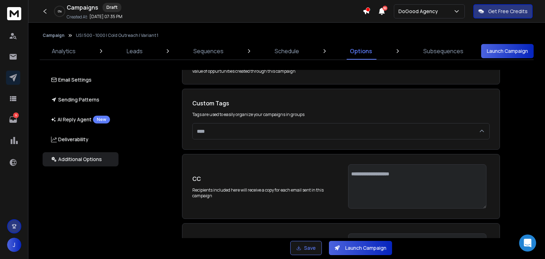
scroll to position [1407, 0]
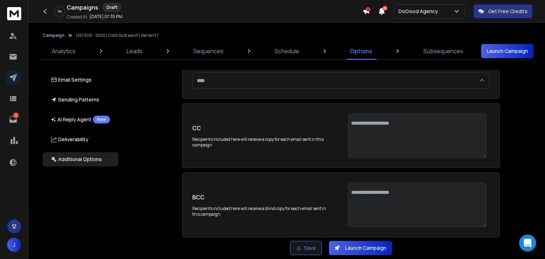
click at [492, 47] on button "Launch Campaign" at bounding box center [507, 51] width 53 height 14
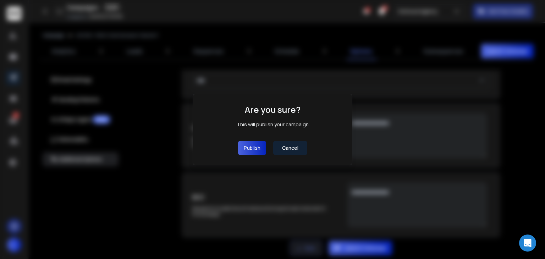
click at [254, 144] on button "Publish" at bounding box center [252, 148] width 28 height 14
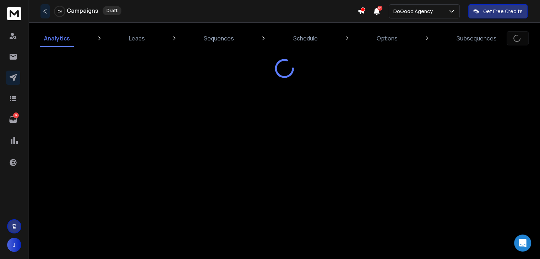
click at [44, 7] on button at bounding box center [44, 11] width 9 height 14
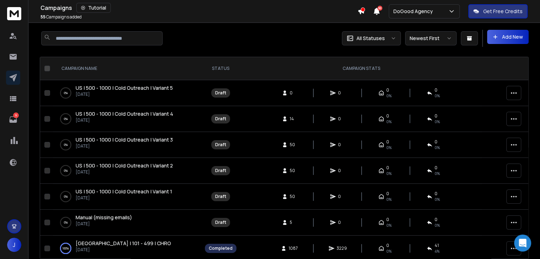
click at [179, 167] on div "0 % US | 500 - 1000 | Cold Outreach | Variant 2 4 days ago" at bounding box center [126, 170] width 133 height 17
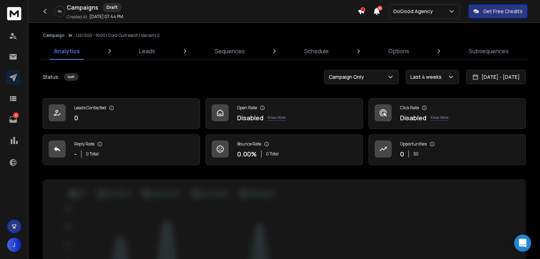
click at [161, 49] on div "Analytics Leads Sequences Schedule Options Subsequences" at bounding box center [281, 51] width 483 height 17
click at [152, 49] on p "Leads" at bounding box center [147, 51] width 16 height 9
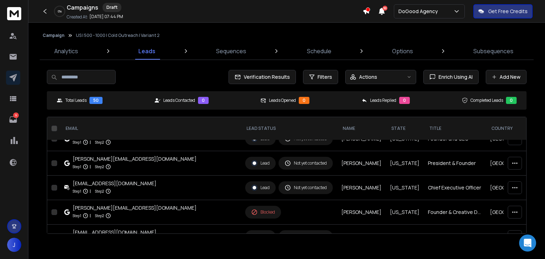
scroll to position [497, 0]
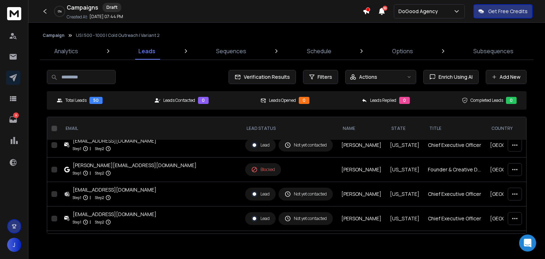
drag, startPoint x: 359, startPoint y: 176, endPoint x: 93, endPoint y: 151, distance: 267.7
click at [93, 151] on div "acaldecott@bristolfarms.com Step 1 | Step 2" at bounding box center [115, 145] width 84 height 16
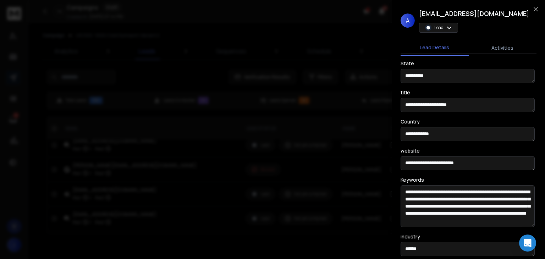
click at [134, 166] on div at bounding box center [272, 129] width 545 height 259
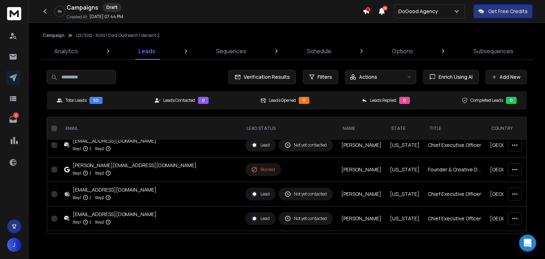
click at [245, 172] on div "Blocked" at bounding box center [263, 169] width 36 height 13
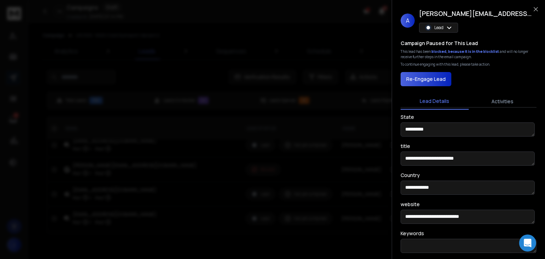
click at [417, 75] on button "Re-Engage Lead" at bounding box center [426, 79] width 51 height 14
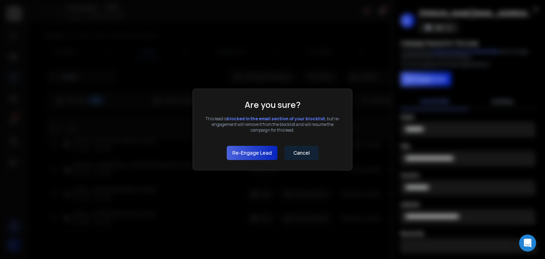
click at [257, 148] on button "Re-Engage Lead" at bounding box center [252, 153] width 51 height 14
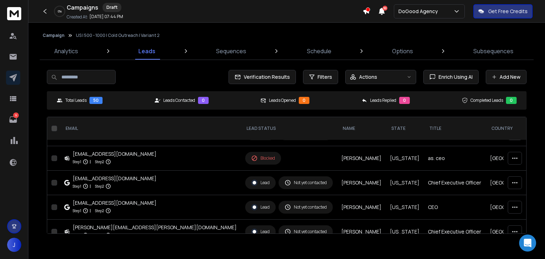
scroll to position [816, 0]
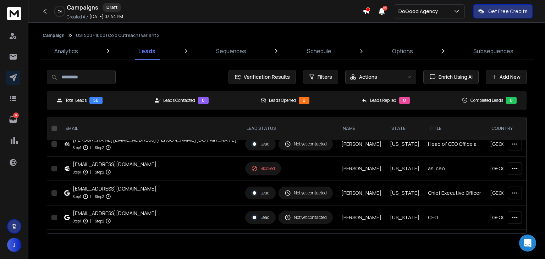
click at [251, 167] on div "Blocked" at bounding box center [263, 168] width 24 height 6
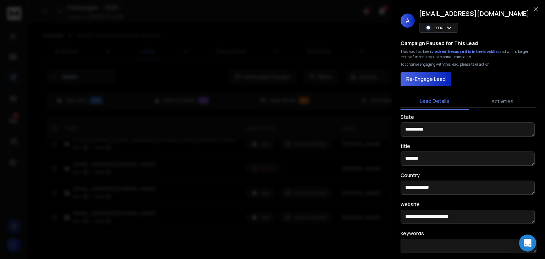
click at [416, 78] on button "Re-Engage Lead" at bounding box center [426, 79] width 51 height 14
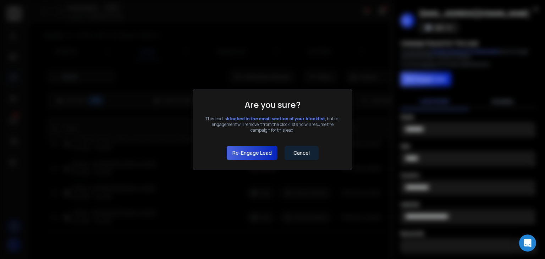
click at [243, 156] on button "Re-Engage Lead" at bounding box center [252, 153] width 51 height 14
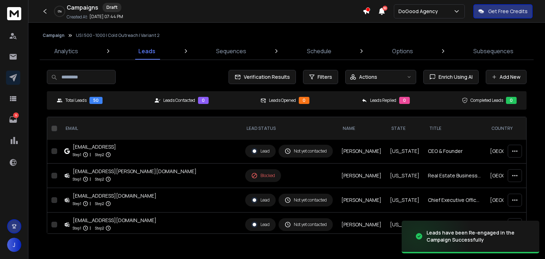
scroll to position [1103, 0]
click at [251, 172] on div "Blocked" at bounding box center [263, 175] width 24 height 6
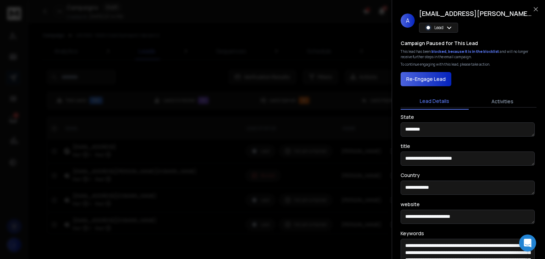
click at [423, 86] on button "Re-Engage Lead" at bounding box center [426, 79] width 51 height 14
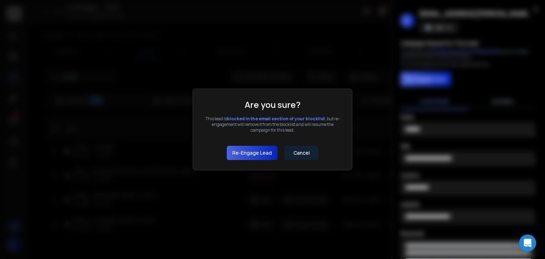
click at [264, 151] on button "Re-Engage Lead" at bounding box center [252, 153] width 51 height 14
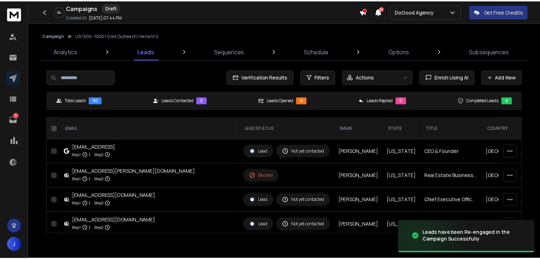
scroll to position [1138, 0]
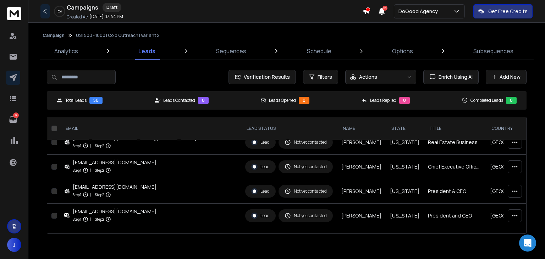
click at [45, 11] on icon at bounding box center [45, 11] width 6 height 6
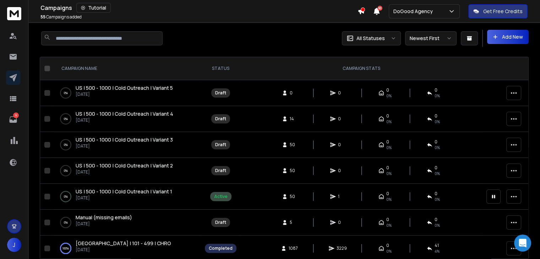
click at [152, 170] on p "[DATE]" at bounding box center [124, 172] width 97 height 6
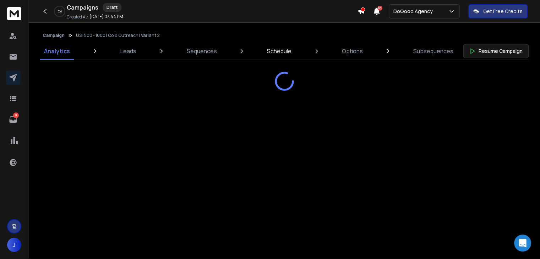
click at [268, 52] on p "Schedule" at bounding box center [279, 51] width 24 height 9
click at [269, 51] on p "Schedule" at bounding box center [279, 51] width 24 height 9
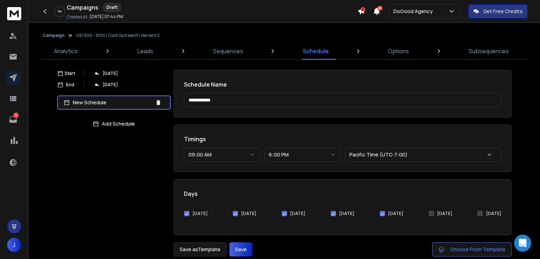
click at [241, 247] on button "Save" at bounding box center [240, 249] width 23 height 14
click at [407, 49] on p "Options" at bounding box center [398, 51] width 21 height 9
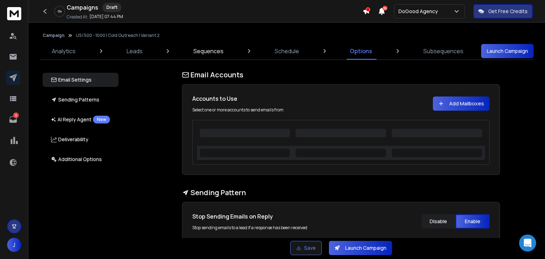
click at [203, 48] on p "Sequences" at bounding box center [208, 51] width 30 height 9
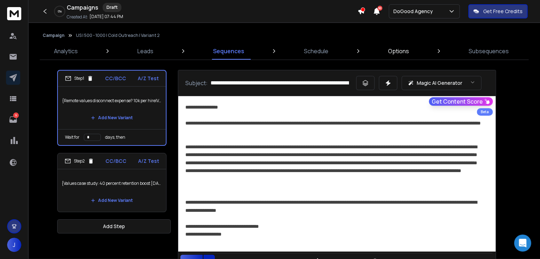
click at [387, 54] on link "Options" at bounding box center [398, 51] width 29 height 17
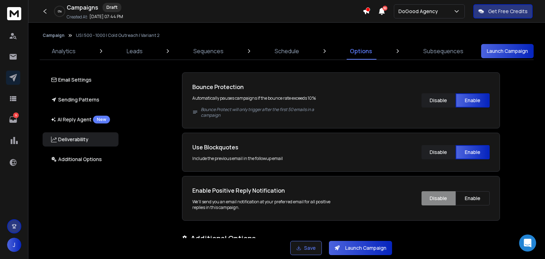
scroll to position [1034, 0]
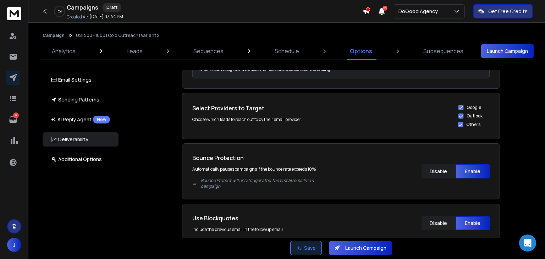
click at [315, 242] on button "Save" at bounding box center [306, 248] width 32 height 14
click at [343, 246] on button "Launch Campaign" at bounding box center [366, 248] width 63 height 14
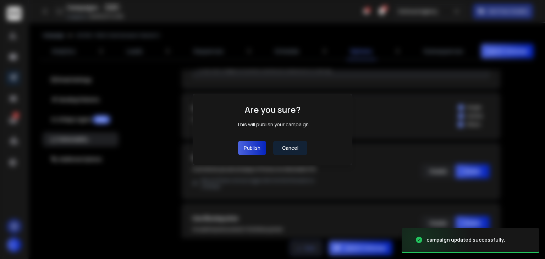
click at [250, 150] on button "Publish" at bounding box center [252, 148] width 28 height 14
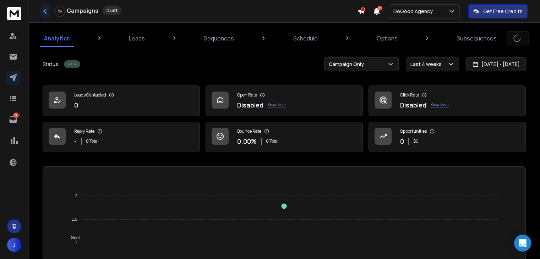
click at [48, 16] on button at bounding box center [44, 11] width 9 height 14
click at [42, 12] on icon at bounding box center [45, 11] width 6 height 6
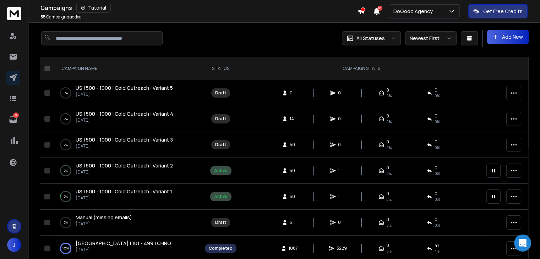
click at [134, 142] on span "US | 500 - 1000 | Cold Outreach | Variant 3" at bounding box center [124, 139] width 97 height 7
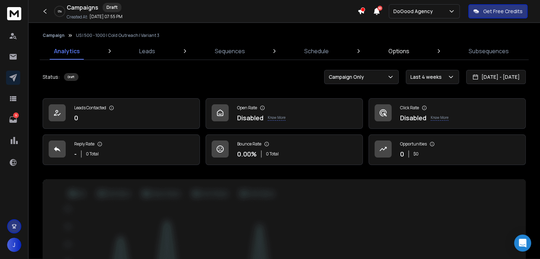
click at [392, 53] on p "Options" at bounding box center [398, 51] width 21 height 9
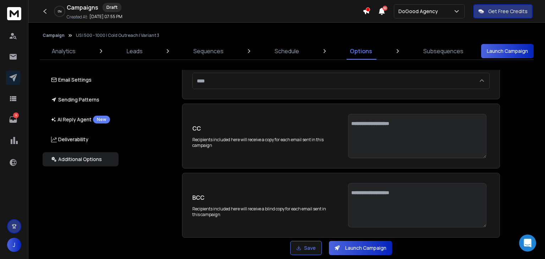
scroll to position [1407, 0]
click at [310, 251] on button "Save" at bounding box center [306, 248] width 32 height 14
click at [203, 44] on link "Sequences" at bounding box center [208, 51] width 39 height 17
click at [203, 45] on link "Sequences" at bounding box center [208, 51] width 39 height 17
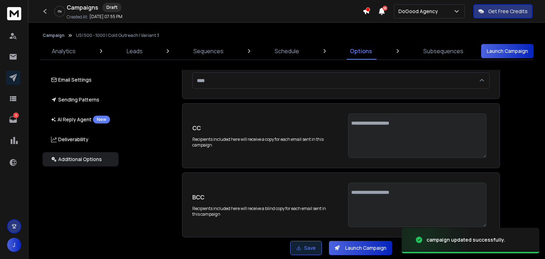
click at [308, 245] on button "Save" at bounding box center [306, 248] width 32 height 14
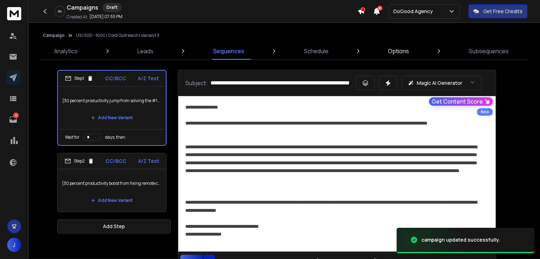
click at [409, 45] on link "Options" at bounding box center [398, 51] width 29 height 17
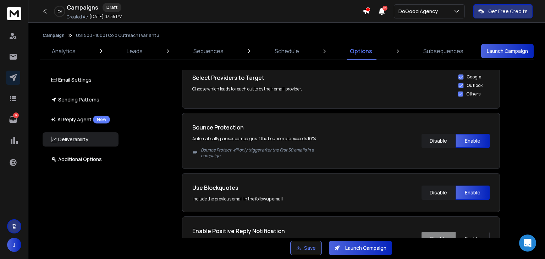
scroll to position [1206, 0]
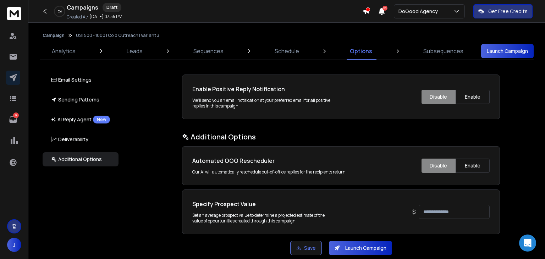
click at [312, 247] on button "Save" at bounding box center [306, 248] width 32 height 14
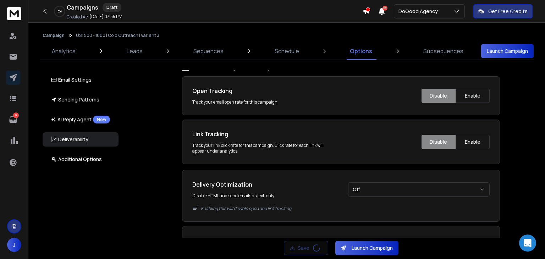
scroll to position [710, 0]
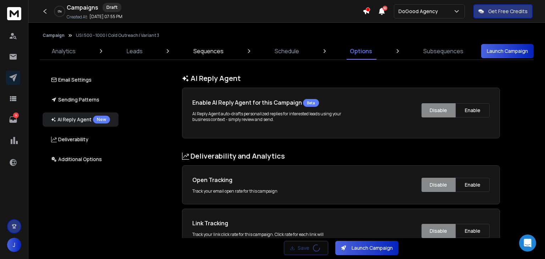
click at [194, 49] on p "Sequences" at bounding box center [208, 51] width 30 height 9
click at [202, 57] on link "Sequences" at bounding box center [208, 51] width 39 height 17
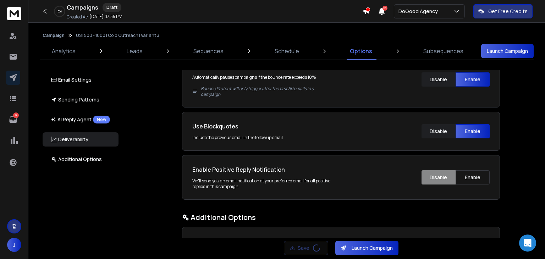
scroll to position [1064, 0]
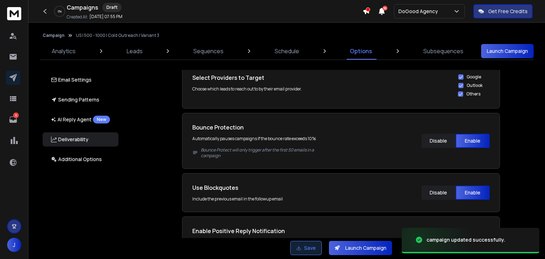
click at [308, 247] on button "Save" at bounding box center [306, 248] width 32 height 14
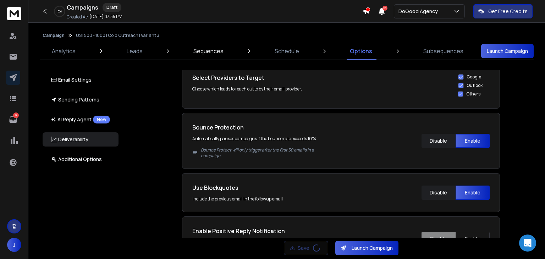
click at [206, 55] on link "Sequences" at bounding box center [208, 51] width 39 height 17
click at [206, 53] on p "Sequences" at bounding box center [208, 51] width 30 height 9
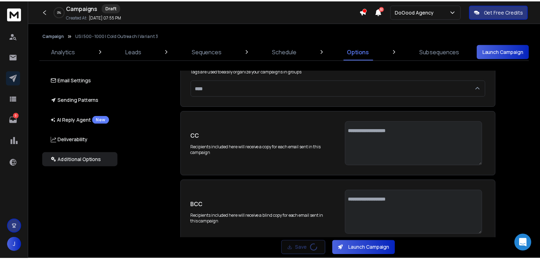
scroll to position [1407, 0]
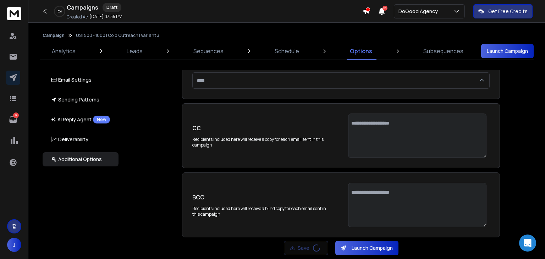
click at [501, 53] on button "Launch Campaign" at bounding box center [507, 51] width 53 height 14
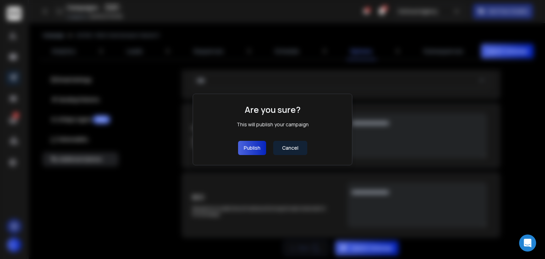
click at [250, 147] on button "Publish" at bounding box center [252, 148] width 28 height 14
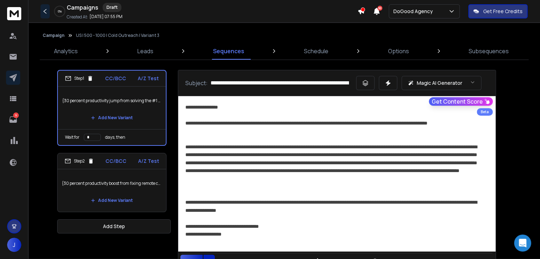
click at [48, 13] on icon at bounding box center [45, 11] width 6 height 6
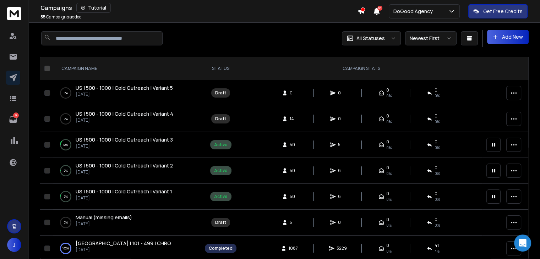
click at [143, 110] on span "US | 500 - 1000 | Cold Outreach | Variant 4" at bounding box center [125, 113] width 98 height 7
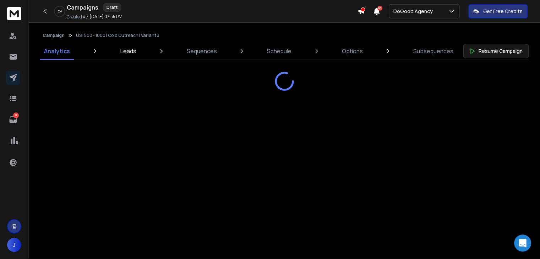
click at [124, 48] on p "Leads" at bounding box center [128, 51] width 16 height 9
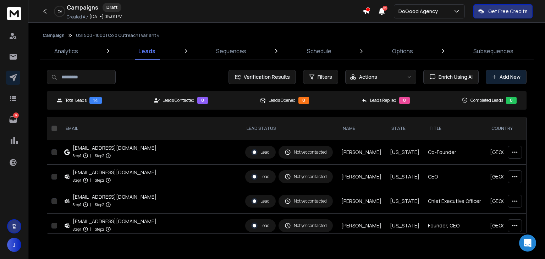
click at [500, 76] on button "Add New" at bounding box center [506, 77] width 41 height 14
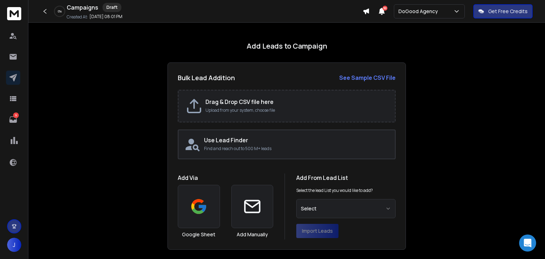
click at [272, 96] on div "Drag & Drop CSV file here Upload from your system, choose file" at bounding box center [287, 106] width 218 height 33
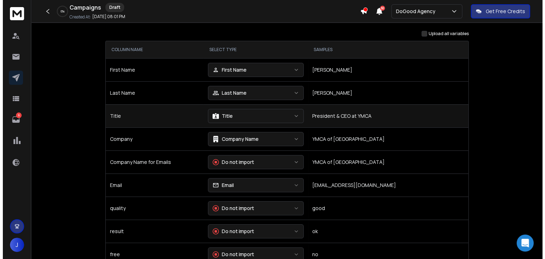
scroll to position [106, 0]
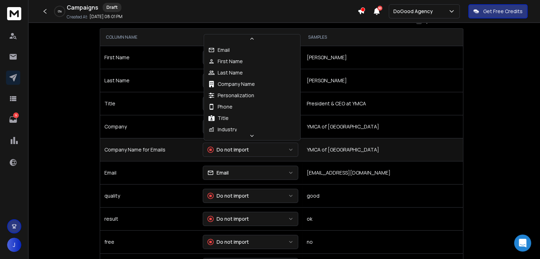
click at [260, 148] on button "Do not import" at bounding box center [251, 150] width 96 height 14
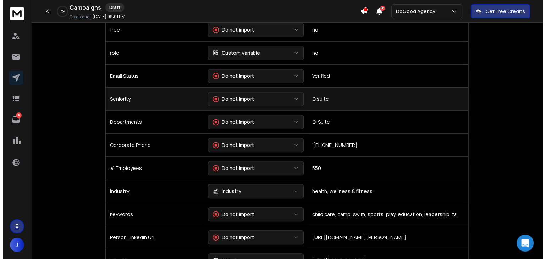
scroll to position [319, 0]
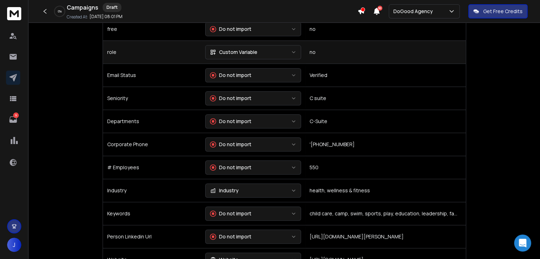
click at [260, 50] on button "Custom Variable" at bounding box center [253, 52] width 96 height 14
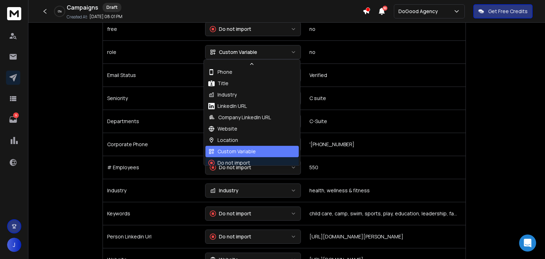
scroll to position [64, 0]
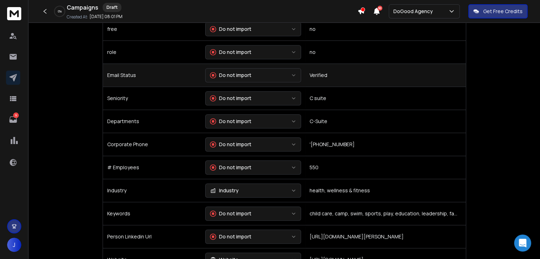
click at [255, 73] on button "Do not import" at bounding box center [253, 75] width 96 height 14
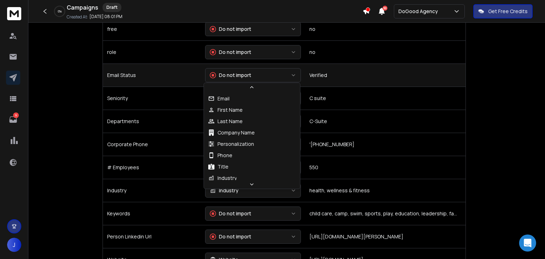
scroll to position [71, 0]
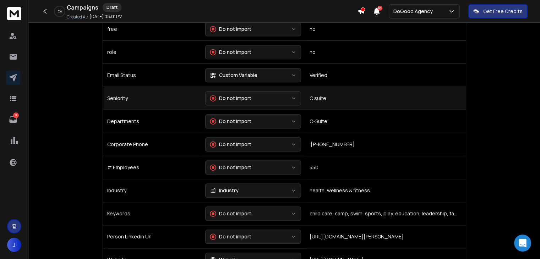
click at [248, 98] on div "Do not import" at bounding box center [231, 98] width 42 height 7
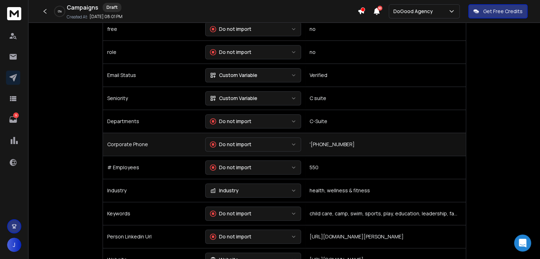
click at [246, 141] on div "Do not import" at bounding box center [231, 144] width 42 height 7
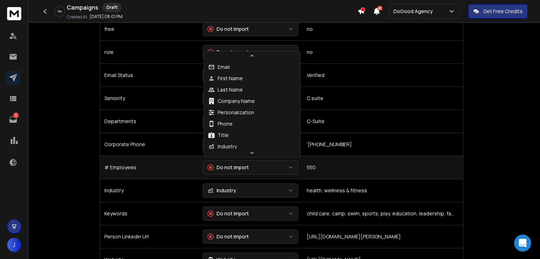
click at [246, 169] on div "Do not import" at bounding box center [228, 167] width 42 height 7
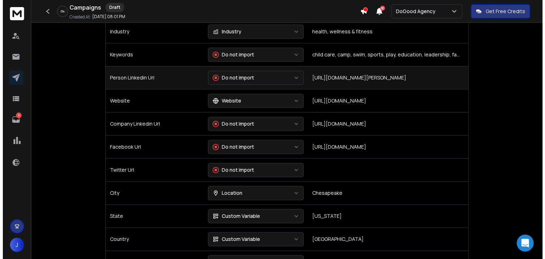
scroll to position [461, 0]
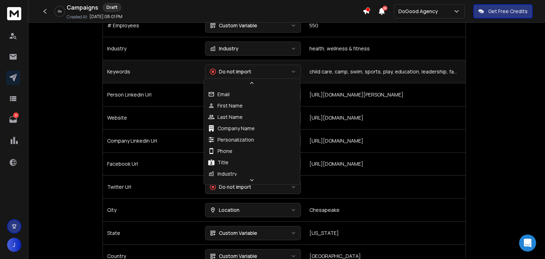
click at [258, 70] on button "Do not import" at bounding box center [253, 72] width 96 height 14
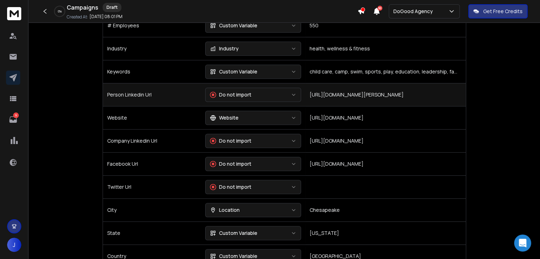
click at [243, 91] on div "Do not import" at bounding box center [231, 94] width 42 height 7
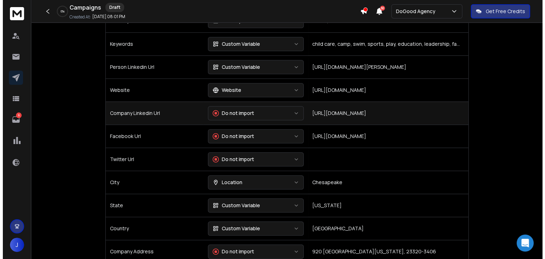
scroll to position [497, 0]
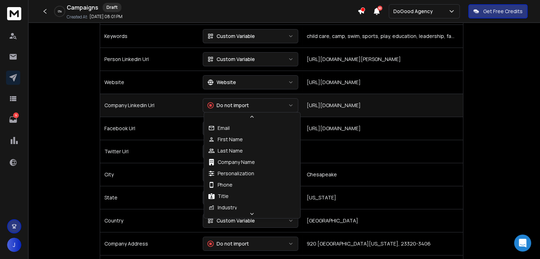
click at [246, 98] on button "Do not import" at bounding box center [251, 105] width 96 height 14
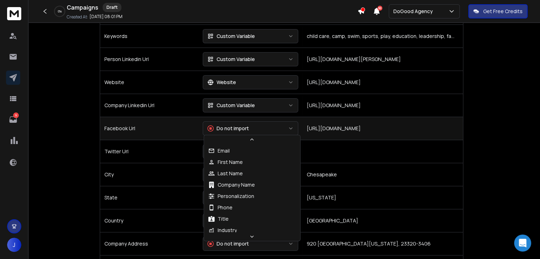
click at [231, 128] on div "Do not import" at bounding box center [228, 128] width 42 height 7
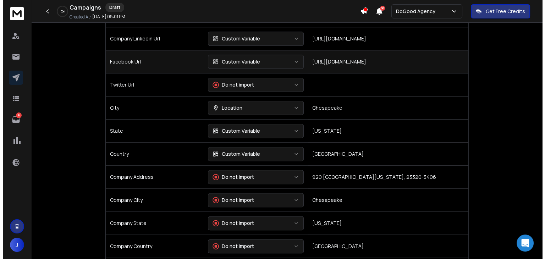
scroll to position [568, 0]
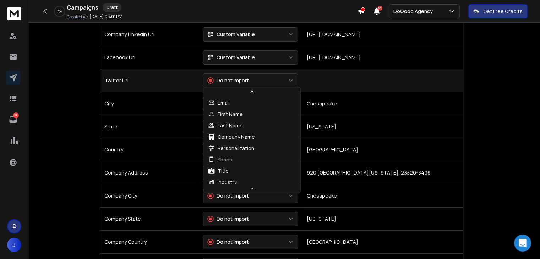
click at [252, 79] on button "Do not import" at bounding box center [251, 80] width 96 height 14
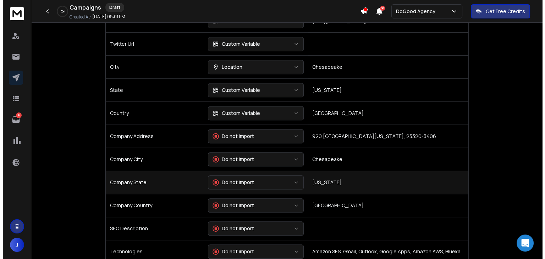
scroll to position [674, 0]
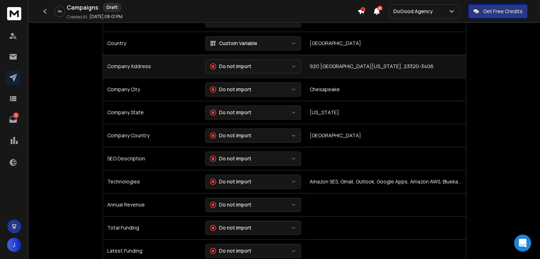
click at [257, 64] on button "Do not import" at bounding box center [253, 66] width 96 height 14
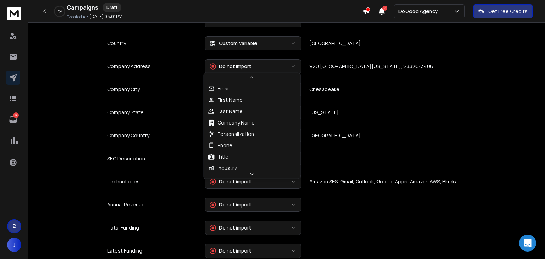
scroll to position [71, 0]
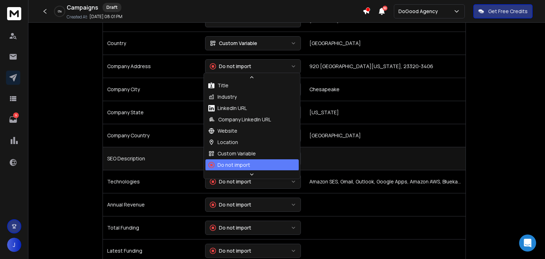
drag, startPoint x: 253, startPoint y: 152, endPoint x: 255, endPoint y: 147, distance: 6.1
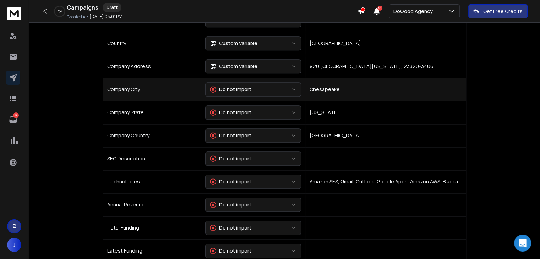
click at [268, 96] on td "Do not import" at bounding box center [253, 89] width 104 height 23
click at [268, 89] on button "Do not import" at bounding box center [253, 89] width 96 height 14
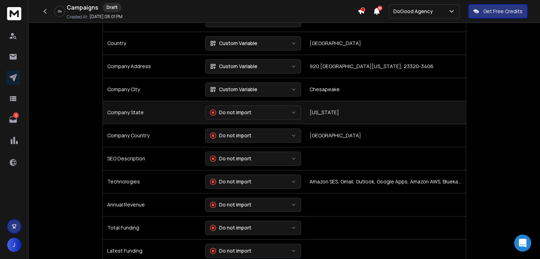
click at [264, 107] on button "Do not import" at bounding box center [253, 112] width 96 height 14
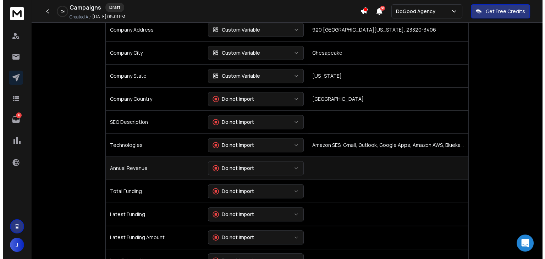
scroll to position [745, 0]
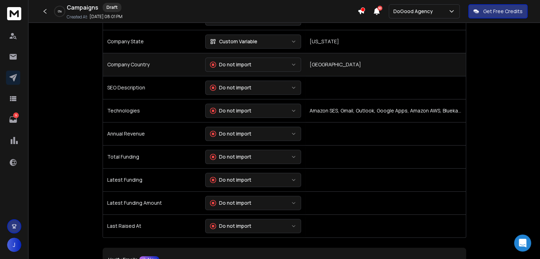
click at [262, 66] on button "Do not import" at bounding box center [253, 64] width 96 height 14
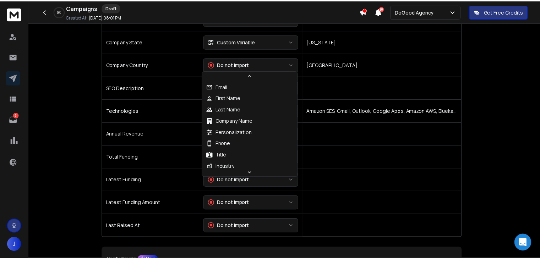
scroll to position [71, 0]
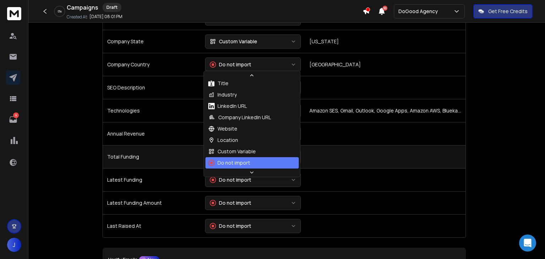
drag, startPoint x: 266, startPoint y: 154, endPoint x: 270, endPoint y: 154, distance: 4.6
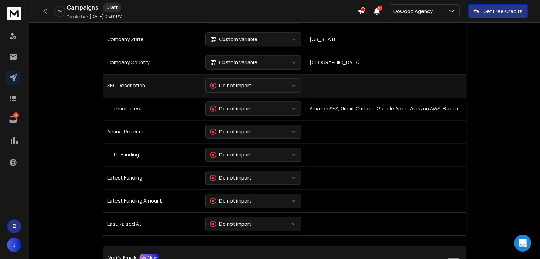
scroll to position [828, 0]
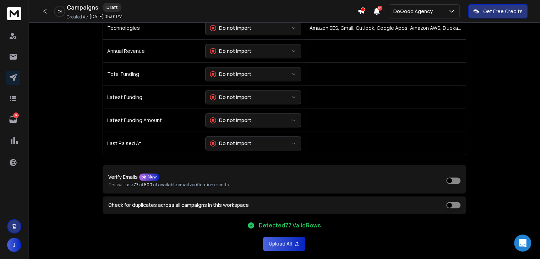
click at [454, 202] on button "Check for duplicates across all campaigns in this workspace" at bounding box center [453, 205] width 14 height 6
click at [288, 238] on button "Upload All" at bounding box center [284, 244] width 42 height 14
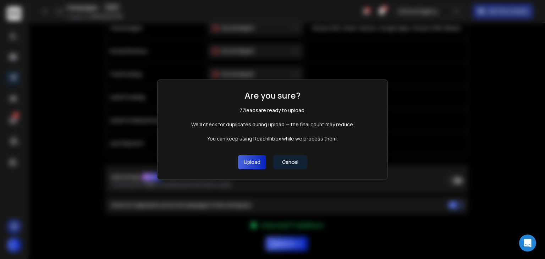
click at [255, 161] on button "Upload" at bounding box center [252, 162] width 28 height 14
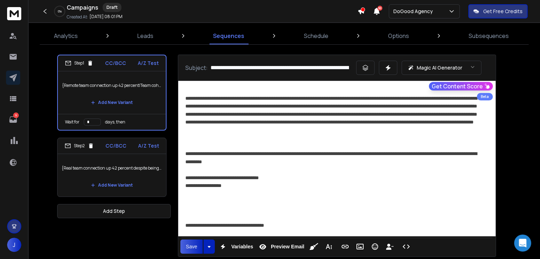
scroll to position [23, 0]
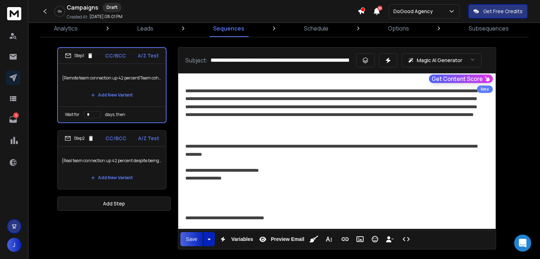
click at [147, 163] on p "{Real team connection up 42 percent despite being fully remote|42 percent impro…" at bounding box center [112, 161] width 100 height 20
type input "**********"
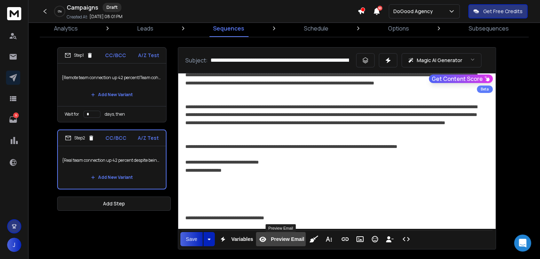
click at [287, 240] on span "Preview Email" at bounding box center [287, 239] width 36 height 6
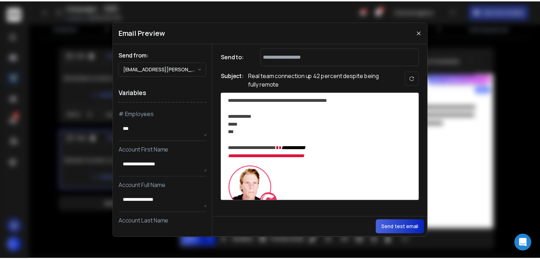
scroll to position [175, 0]
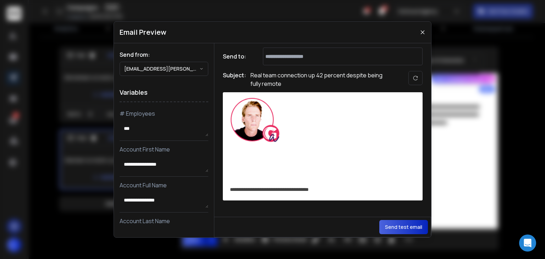
click at [419, 29] on div "Email Preview" at bounding box center [272, 32] width 317 height 21
click at [424, 32] on icon at bounding box center [423, 32] width 6 height 6
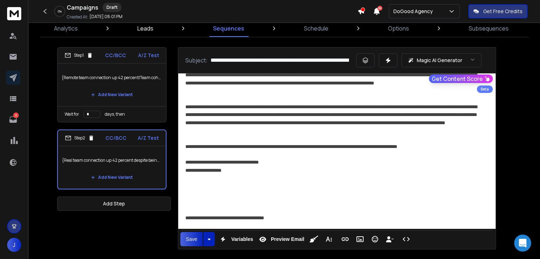
click at [151, 33] on link "Leads" at bounding box center [145, 28] width 24 height 17
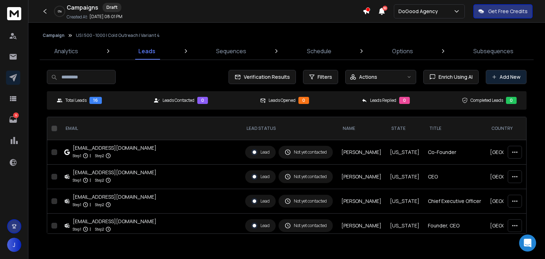
click at [505, 74] on button "Add New" at bounding box center [506, 77] width 41 height 14
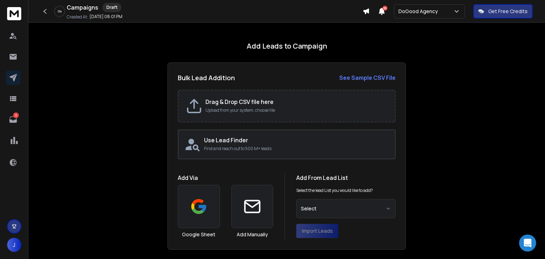
click at [281, 101] on h2 "Drag & Drop CSV file here" at bounding box center [296, 102] width 182 height 9
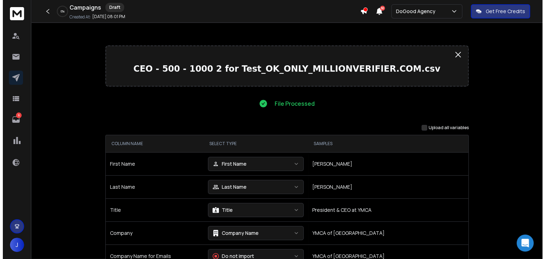
scroll to position [142, 0]
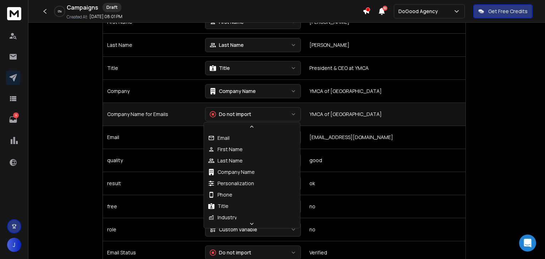
click at [250, 112] on button "Do not import" at bounding box center [253, 114] width 96 height 14
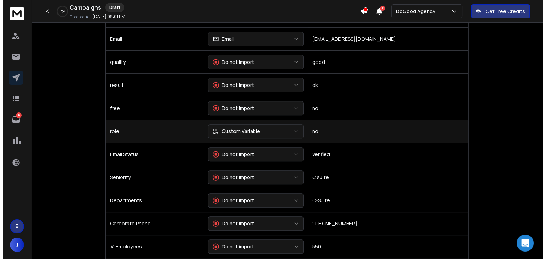
scroll to position [248, 0]
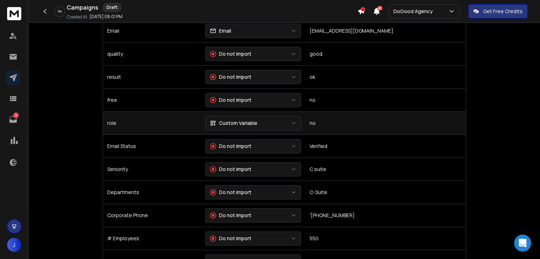
click at [248, 125] on div "Custom Variable" at bounding box center [234, 123] width 48 height 7
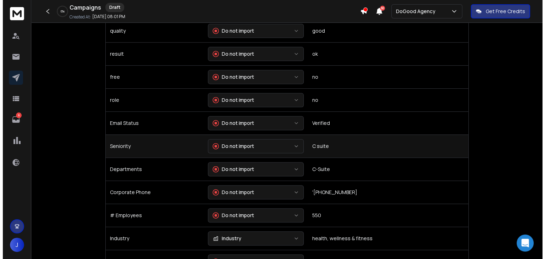
scroll to position [284, 0]
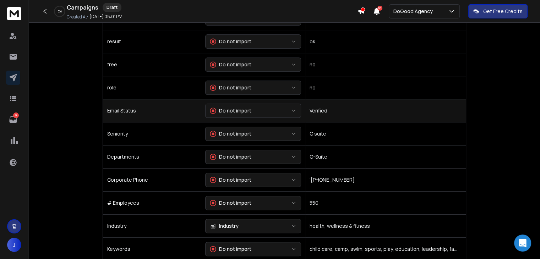
click at [226, 115] on button "Do not import" at bounding box center [253, 111] width 96 height 14
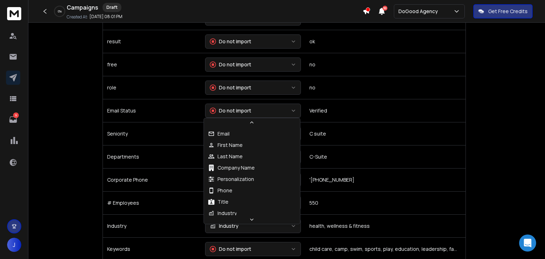
scroll to position [71, 0]
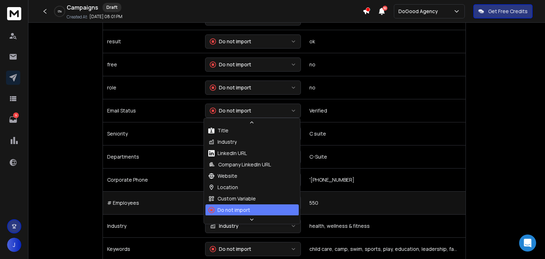
drag, startPoint x: 240, startPoint y: 203, endPoint x: 231, endPoint y: 205, distance: 8.8
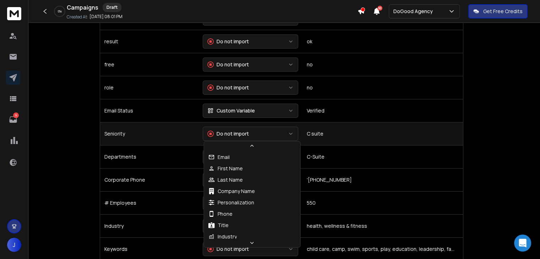
click at [231, 135] on div "Do not import" at bounding box center [228, 133] width 42 height 7
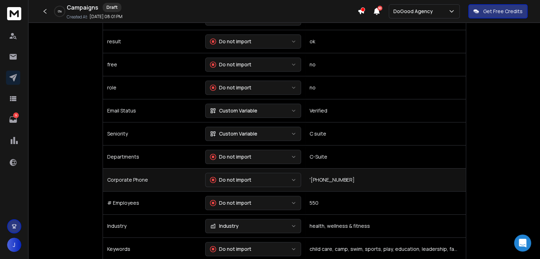
click at [242, 180] on div "Do not import" at bounding box center [231, 179] width 42 height 7
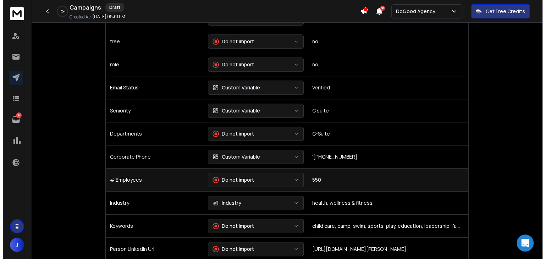
scroll to position [355, 0]
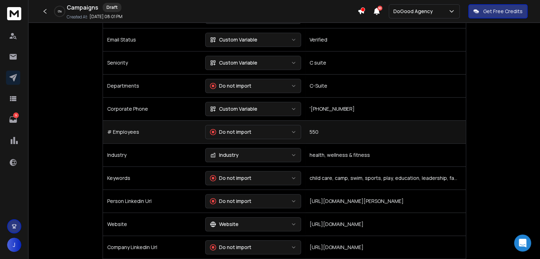
click at [243, 133] on div "Do not import" at bounding box center [231, 131] width 42 height 7
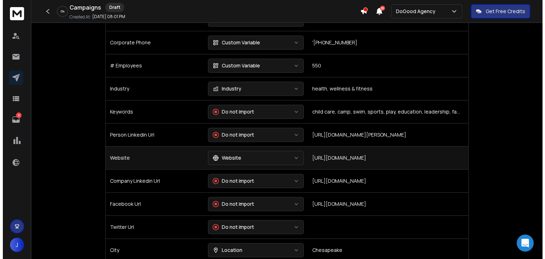
scroll to position [426, 0]
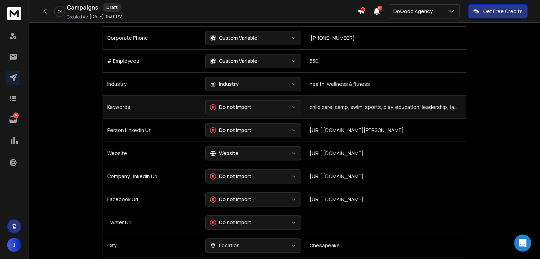
click at [246, 110] on button "Do not import" at bounding box center [253, 107] width 96 height 14
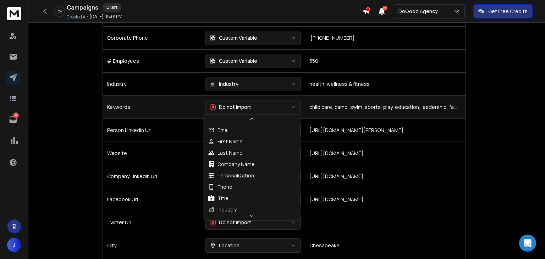
scroll to position [71, 0]
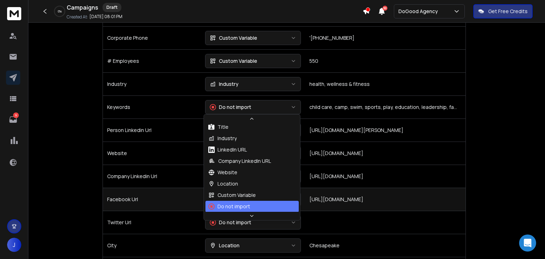
drag, startPoint x: 253, startPoint y: 194, endPoint x: 253, endPoint y: 189, distance: 4.3
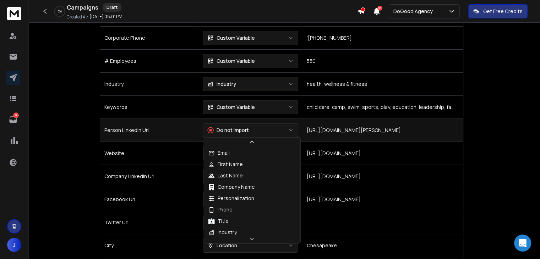
click at [256, 126] on button "Do not import" at bounding box center [251, 130] width 96 height 14
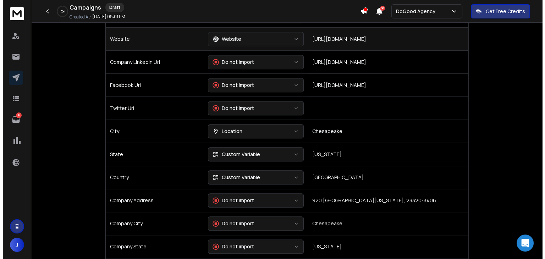
scroll to position [497, 0]
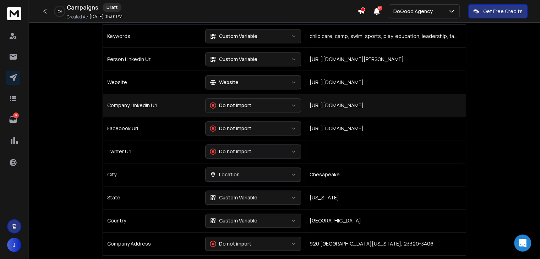
click at [246, 107] on div "Do not import" at bounding box center [231, 105] width 42 height 7
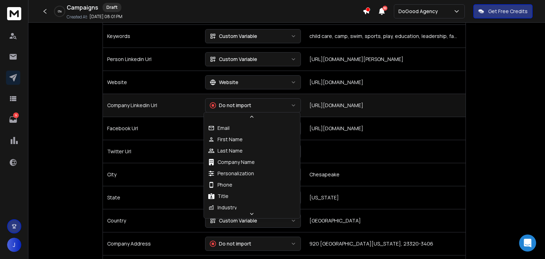
scroll to position [71, 0]
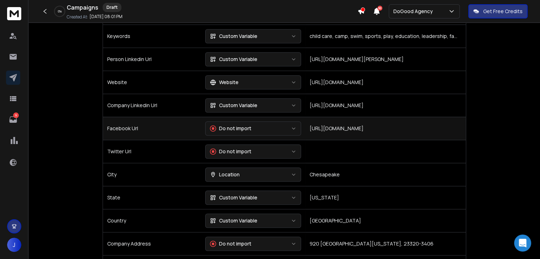
click at [248, 128] on div "Do not import" at bounding box center [231, 128] width 42 height 7
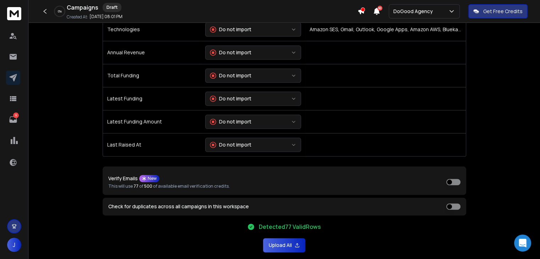
scroll to position [828, 0]
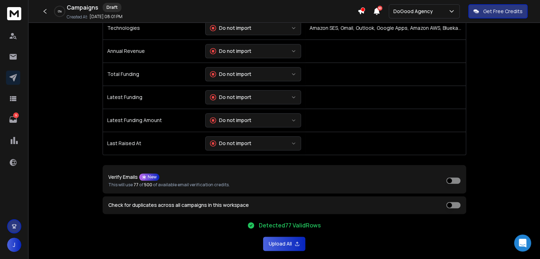
click at [452, 202] on button "Check for duplicates across all campaigns in this workspace" at bounding box center [453, 205] width 14 height 6
click at [453, 202] on button "Check for duplicates across all campaigns in this workspace" at bounding box center [453, 205] width 14 height 6
click at [291, 240] on button "Upload All" at bounding box center [284, 244] width 42 height 14
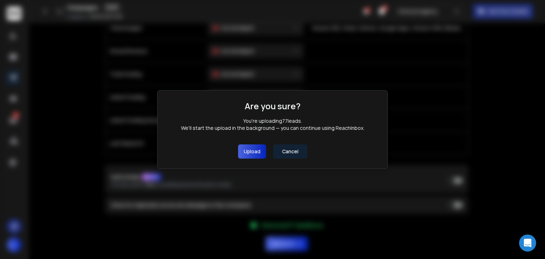
click at [265, 145] on button "Upload" at bounding box center [252, 151] width 28 height 14
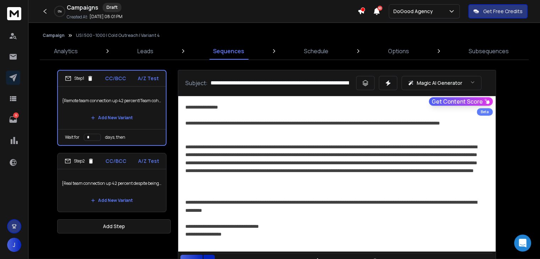
scroll to position [34, 0]
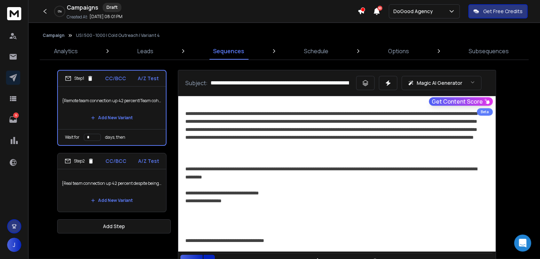
click at [157, 180] on p "{Real team connection up 42 percent despite being fully remote|42 percent impro…" at bounding box center [112, 184] width 100 height 20
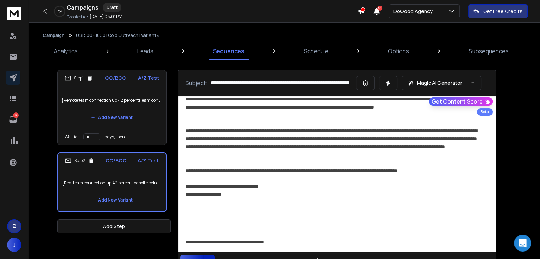
scroll to position [42, 0]
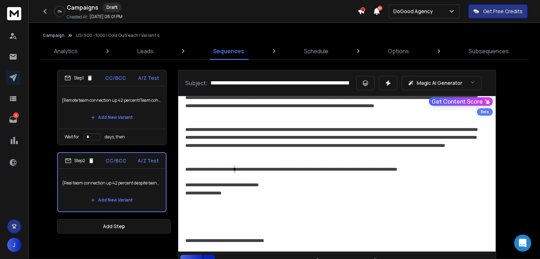
click at [241, 167] on div "**********" at bounding box center [334, 169] width 298 height 8
click at [247, 163] on div at bounding box center [336, 161] width 303 height 8
copy div "**********"
drag, startPoint x: 246, startPoint y: 169, endPoint x: 217, endPoint y: 174, distance: 28.8
click at [217, 174] on b "**********" at bounding box center [336, 129] width 303 height 135
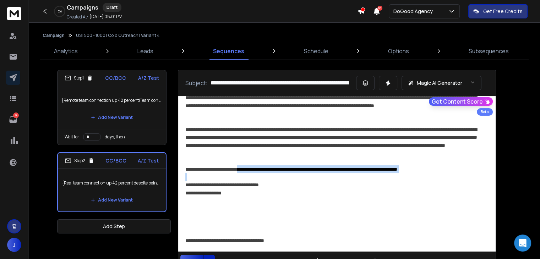
click at [150, 98] on p "{Remote team connection up 42 percent|Team cohesion increased by 42 percent|Vir…" at bounding box center [112, 100] width 100 height 20
type input "**********"
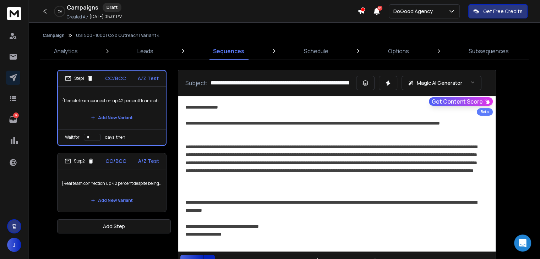
click at [227, 200] on div "**********" at bounding box center [334, 206] width 298 height 16
click at [261, 202] on div "**********" at bounding box center [334, 206] width 298 height 16
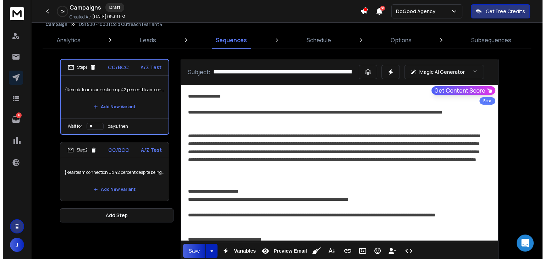
scroll to position [0, 0]
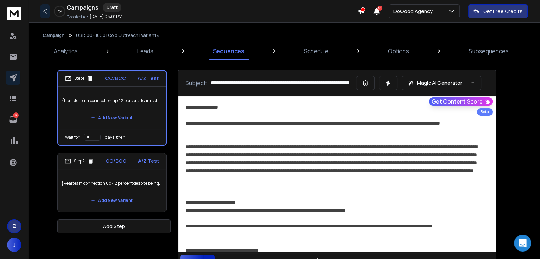
click at [46, 5] on button at bounding box center [44, 11] width 9 height 14
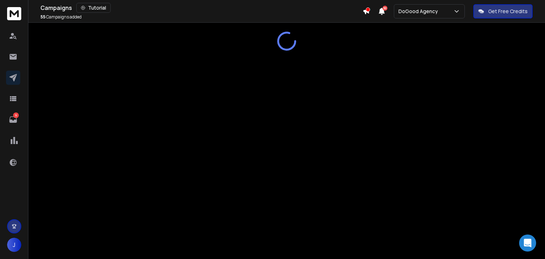
click at [49, 11] on div "Campaigns Tutorial" at bounding box center [201, 8] width 322 height 10
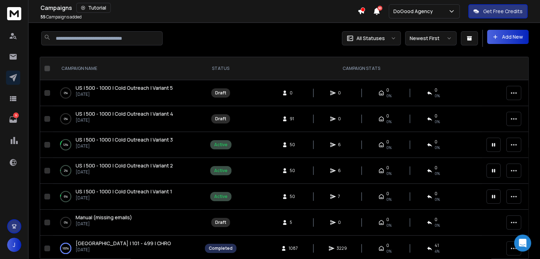
click at [164, 122] on p "[DATE]" at bounding box center [125, 120] width 98 height 6
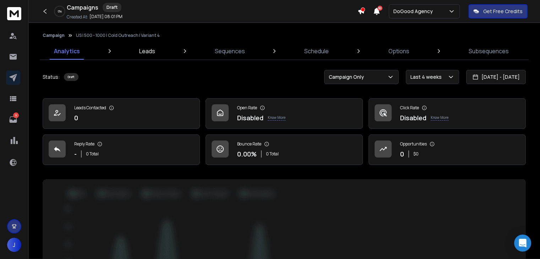
click at [155, 56] on link "Leads" at bounding box center [147, 51] width 24 height 17
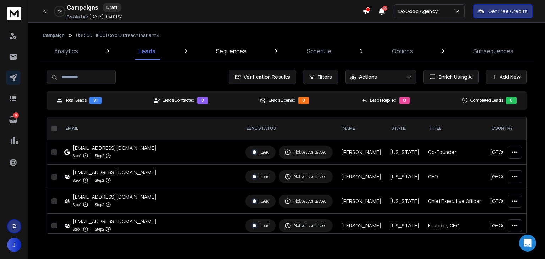
click at [217, 57] on link "Sequences" at bounding box center [231, 51] width 39 height 17
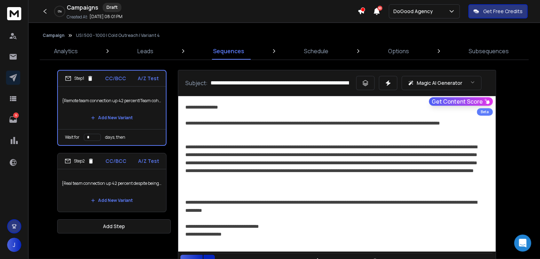
click at [261, 205] on div "**********" at bounding box center [334, 206] width 298 height 16
click at [260, 204] on div "**********" at bounding box center [334, 206] width 298 height 16
click at [262, 202] on div "**********" at bounding box center [334, 206] width 298 height 16
click at [266, 195] on div at bounding box center [336, 195] width 303 height 8
click at [261, 203] on div "**********" at bounding box center [334, 206] width 298 height 16
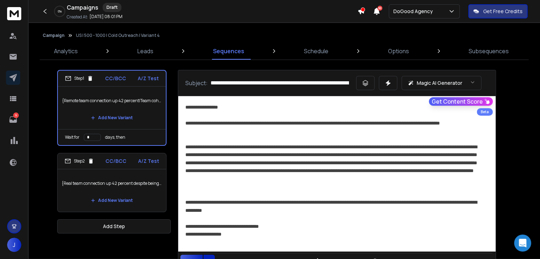
click at [257, 205] on div "**********" at bounding box center [334, 206] width 298 height 16
click at [264, 204] on div "**********" at bounding box center [334, 206] width 298 height 16
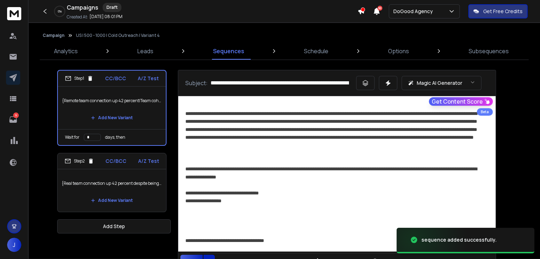
click at [141, 185] on p "{Real team connection up 42 percent despite being fully remote|42 percent impro…" at bounding box center [112, 184] width 100 height 20
type input "**********"
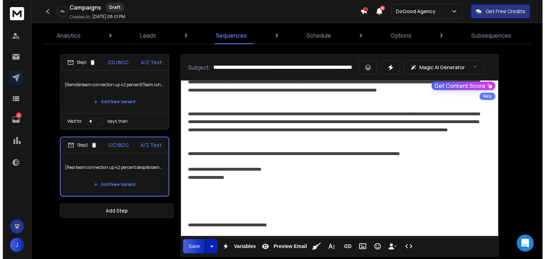
scroll to position [23, 0]
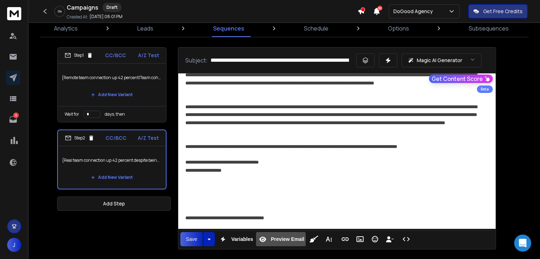
click at [285, 240] on span "Preview Email" at bounding box center [287, 239] width 36 height 6
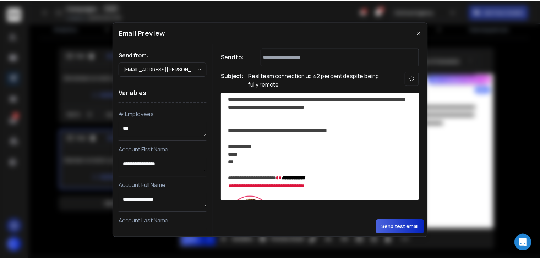
scroll to position [35, 0]
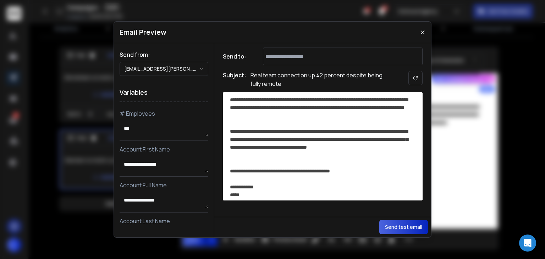
click at [420, 32] on icon at bounding box center [423, 32] width 6 height 6
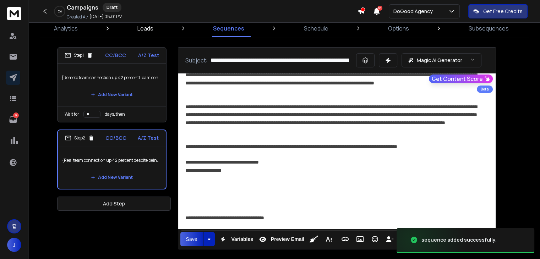
click at [148, 34] on link "Leads" at bounding box center [145, 28] width 24 height 17
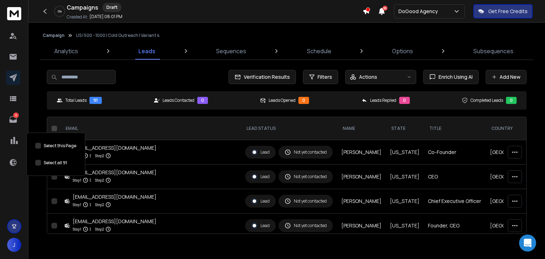
click at [56, 128] on button "Select this Page" at bounding box center [54, 129] width 6 height 6
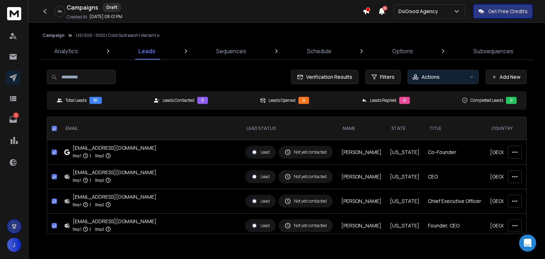
click at [436, 76] on p "Actions" at bounding box center [431, 76] width 18 height 7
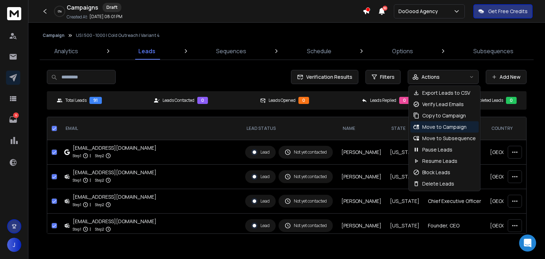
click at [55, 154] on button "button" at bounding box center [54, 152] width 6 height 6
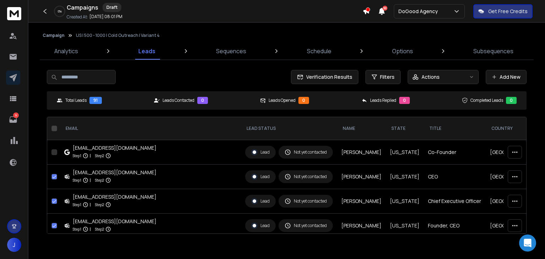
click at [57, 177] on button "button" at bounding box center [54, 177] width 6 height 6
click at [54, 202] on button "button" at bounding box center [54, 201] width 6 height 6
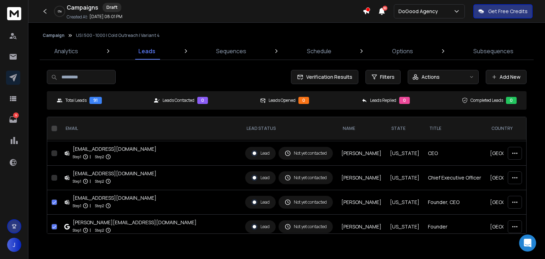
scroll to position [35, 0]
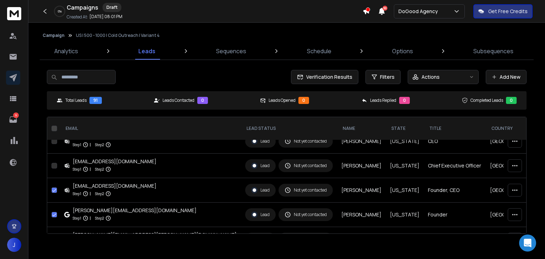
click at [55, 189] on button "button" at bounding box center [54, 190] width 6 height 6
click at [55, 215] on button "button" at bounding box center [54, 215] width 6 height 6
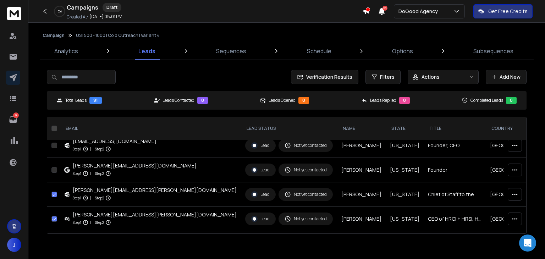
scroll to position [71, 0]
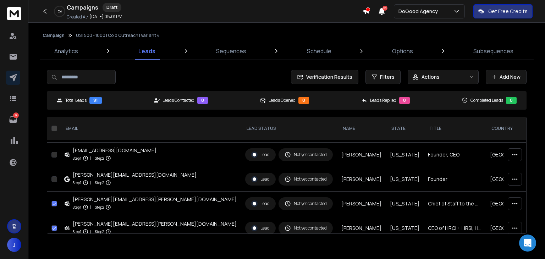
click at [56, 204] on button "button" at bounding box center [54, 204] width 6 height 6
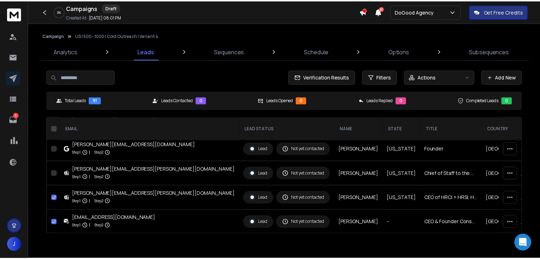
scroll to position [142, 0]
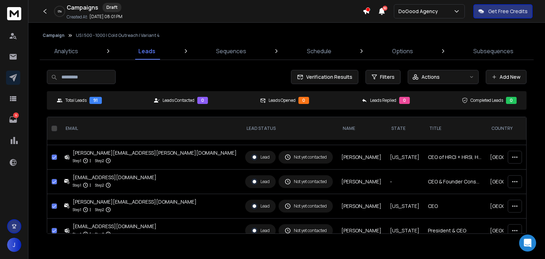
click at [56, 158] on button "button" at bounding box center [54, 157] width 6 height 6
click at [54, 182] on button "button" at bounding box center [54, 182] width 6 height 6
click at [55, 205] on button "button" at bounding box center [54, 206] width 6 height 6
click at [439, 80] on p "Actions" at bounding box center [431, 76] width 18 height 7
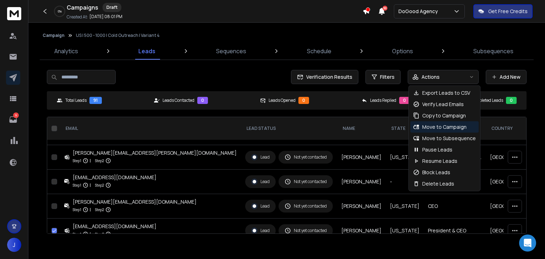
click at [435, 129] on p "Move to Campaign" at bounding box center [444, 126] width 44 height 7
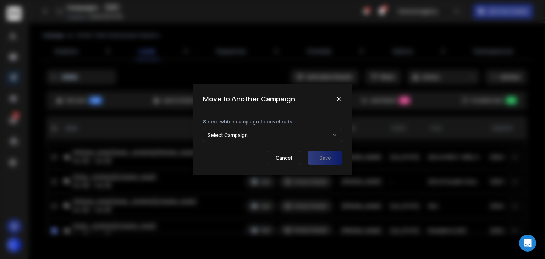
click at [216, 131] on button "Select Campaign" at bounding box center [272, 135] width 139 height 14
click at [323, 152] on button "Save" at bounding box center [325, 158] width 34 height 14
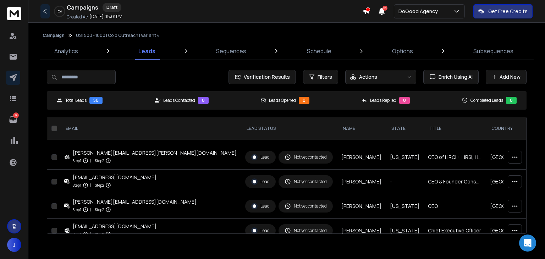
click at [46, 9] on button at bounding box center [44, 11] width 9 height 14
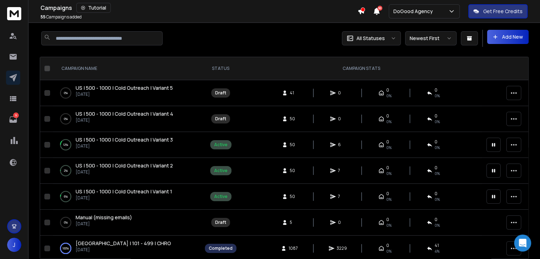
click at [185, 121] on div "0 % US | 500 - 1000 | Cold Outreach | Variant 4 4 days ago" at bounding box center [126, 118] width 133 height 17
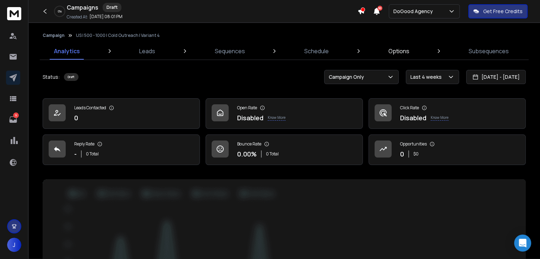
click at [393, 57] on link "Options" at bounding box center [398, 51] width 29 height 17
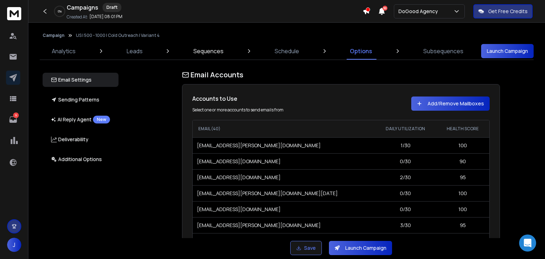
click at [214, 48] on p "Sequences" at bounding box center [208, 51] width 30 height 9
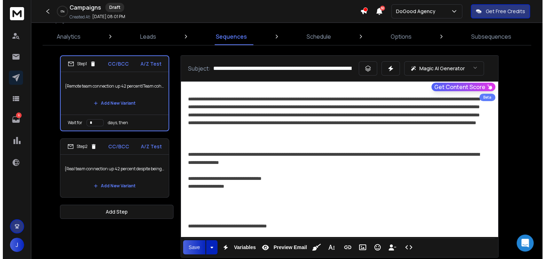
scroll to position [23, 0]
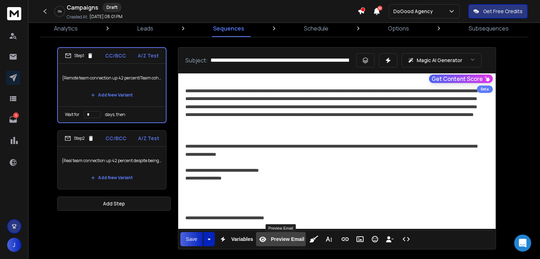
click at [291, 237] on span "Preview Email" at bounding box center [287, 239] width 36 height 6
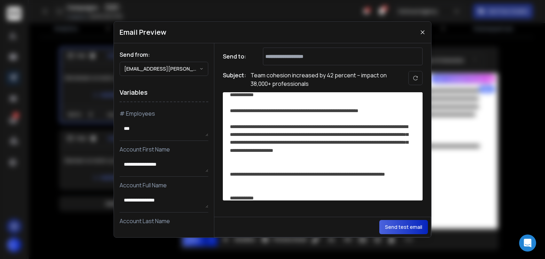
scroll to position [0, 0]
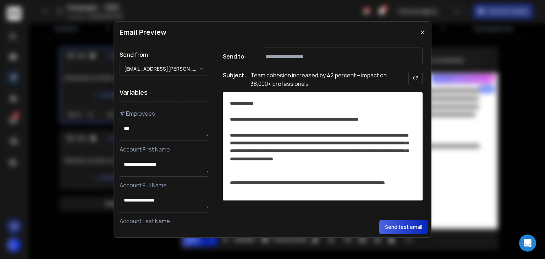
click at [423, 31] on icon at bounding box center [423, 32] width 6 height 6
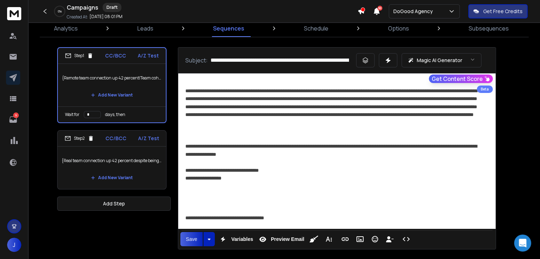
click at [149, 168] on p "{Real team connection up 42 percent despite being fully remote|42 percent impro…" at bounding box center [112, 161] width 100 height 20
type input "**********"
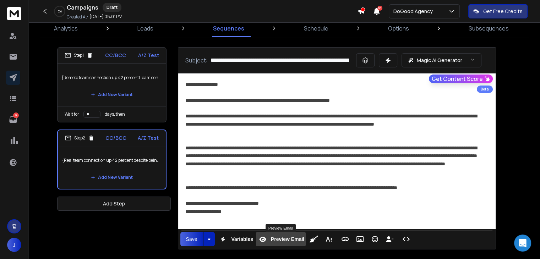
click at [290, 241] on span "Preview Email" at bounding box center [287, 239] width 36 height 6
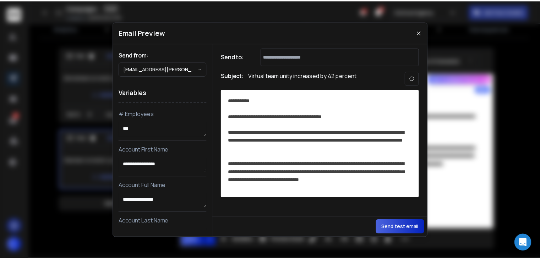
scroll to position [175, 0]
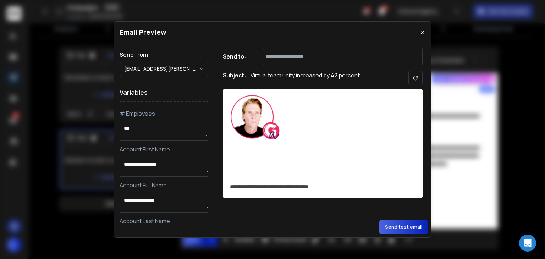
click at [533, 144] on div "**********" at bounding box center [272, 129] width 545 height 231
click at [422, 35] on icon at bounding box center [423, 32] width 6 height 6
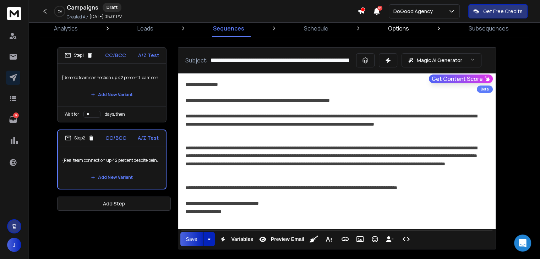
click at [400, 33] on link "Options" at bounding box center [398, 28] width 29 height 17
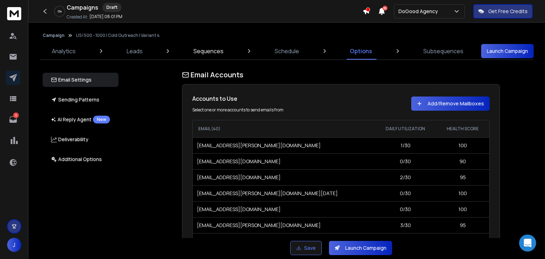
click at [199, 50] on p "Sequences" at bounding box center [208, 51] width 30 height 9
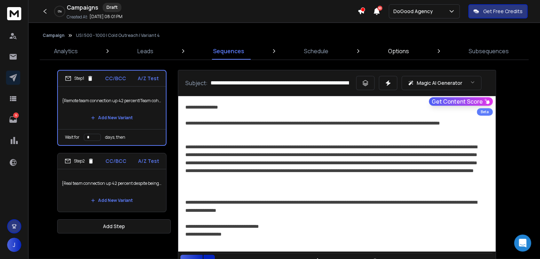
click at [410, 55] on link "Options" at bounding box center [398, 51] width 29 height 17
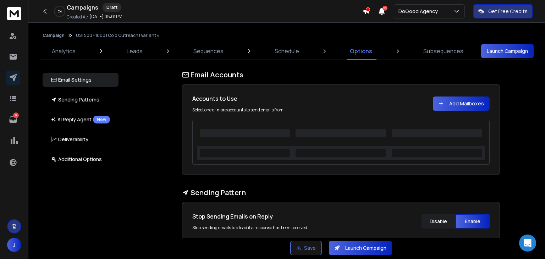
click at [496, 57] on button "Launch Campaign" at bounding box center [507, 51] width 53 height 14
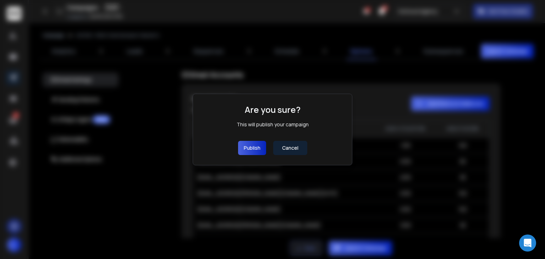
click at [260, 147] on button "Publish" at bounding box center [252, 148] width 28 height 14
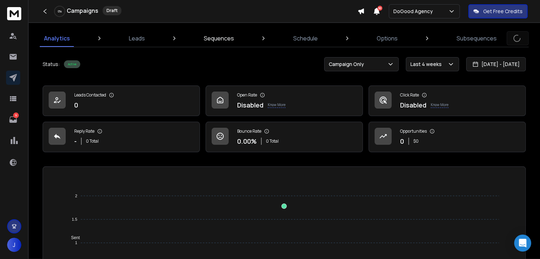
click at [218, 46] on link "Sequences" at bounding box center [218, 38] width 39 height 17
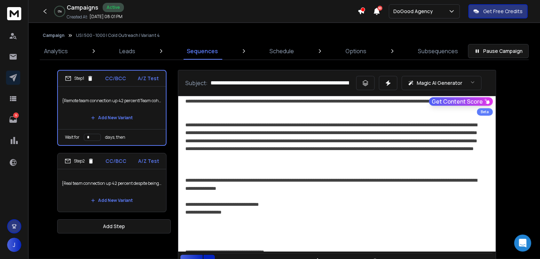
scroll to position [34, 0]
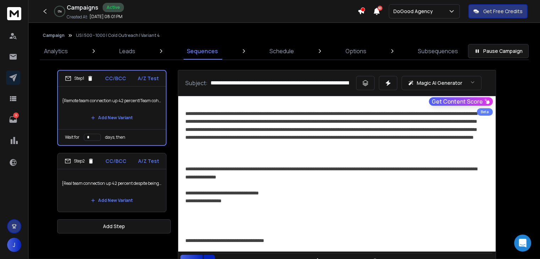
click at [148, 182] on p "{Real team connection up 42 percent despite being fully remote|42 percent impro…" at bounding box center [112, 184] width 100 height 20
type input "**********"
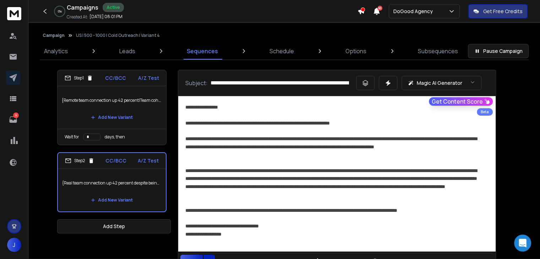
scroll to position [42, 0]
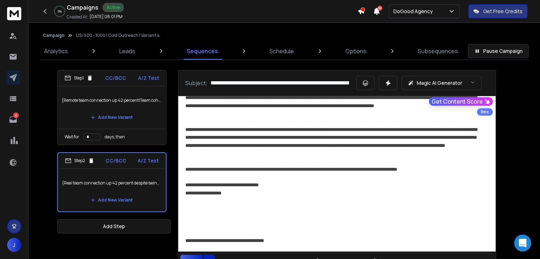
click at [40, 10] on div "0 % Campaigns Active Created At: [DATE] 08:01 PM 50 DoGood Agency Get Free Cred…" at bounding box center [270, 11] width 540 height 23
click at [42, 11] on icon at bounding box center [45, 11] width 6 height 6
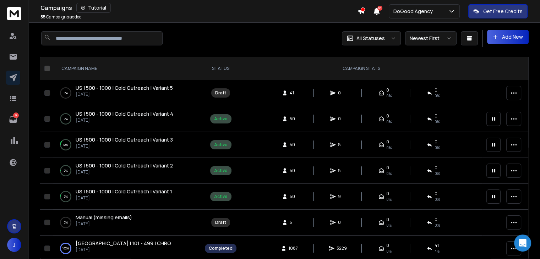
click at [159, 89] on span "US | 500 - 1000 | Cold Outreach | Variant 5" at bounding box center [124, 87] width 97 height 7
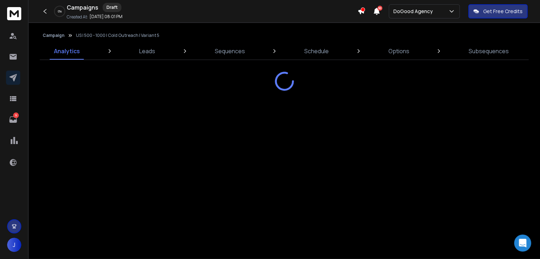
click at [385, 41] on div "Campaign US | 500 - 1000 | Cold Outreach | Variant 5 Analytics Leads Sequences …" at bounding box center [284, 45] width 489 height 30
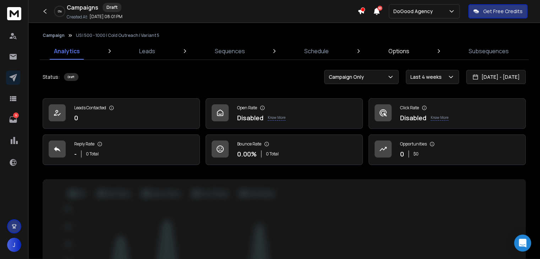
click at [392, 54] on p "Options" at bounding box center [398, 51] width 21 height 9
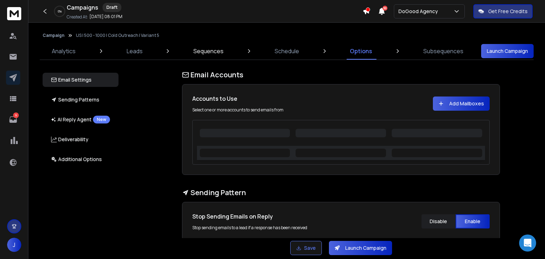
click at [227, 52] on link "Sequences" at bounding box center [208, 51] width 39 height 17
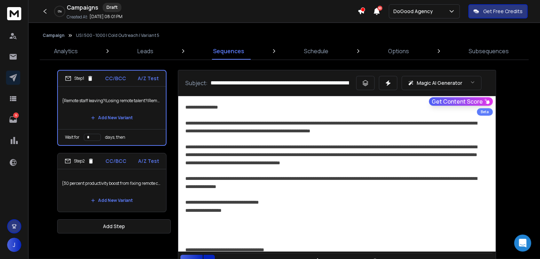
click at [140, 187] on p "{30 percent productivity boost from fixing remote comms|30 percent efficiency g…" at bounding box center [112, 184] width 100 height 20
type input "**********"
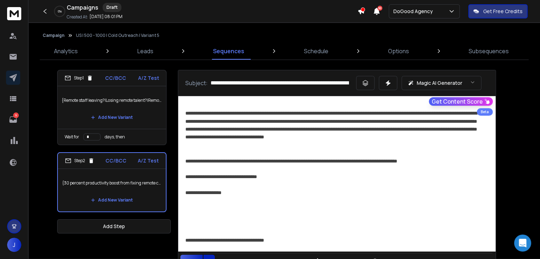
scroll to position [23, 0]
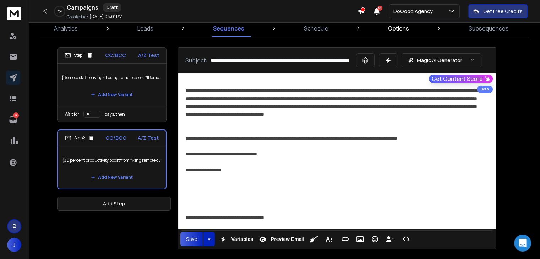
click at [406, 33] on link "Options" at bounding box center [398, 28] width 29 height 17
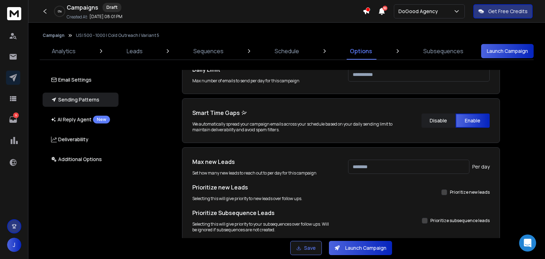
scroll to position [324, 0]
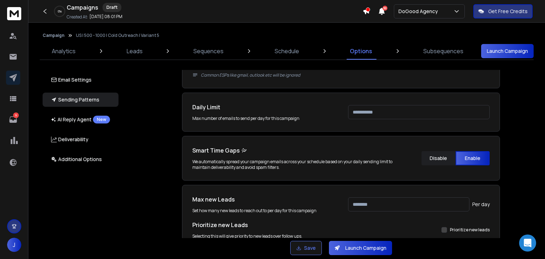
click at [501, 47] on button "Launch Campaign" at bounding box center [507, 51] width 53 height 14
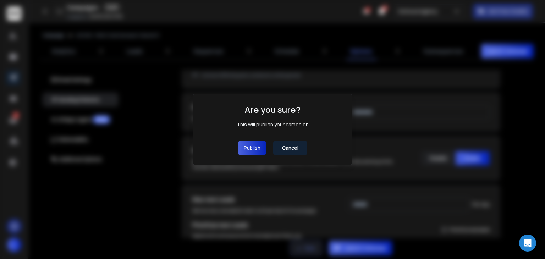
click at [260, 149] on button "Publish" at bounding box center [252, 148] width 28 height 14
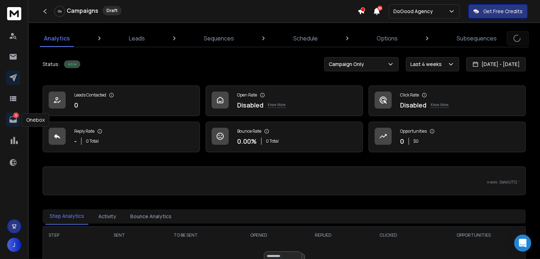
click at [11, 122] on icon at bounding box center [12, 119] width 7 height 6
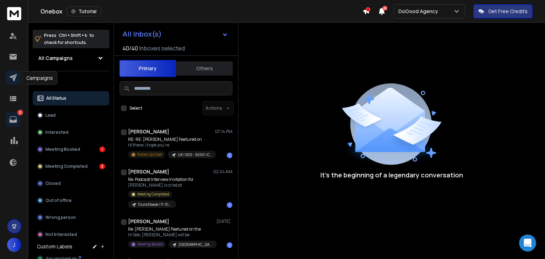
click at [10, 76] on icon at bounding box center [12, 77] width 7 height 7
